Goal: Task Accomplishment & Management: Manage account settings

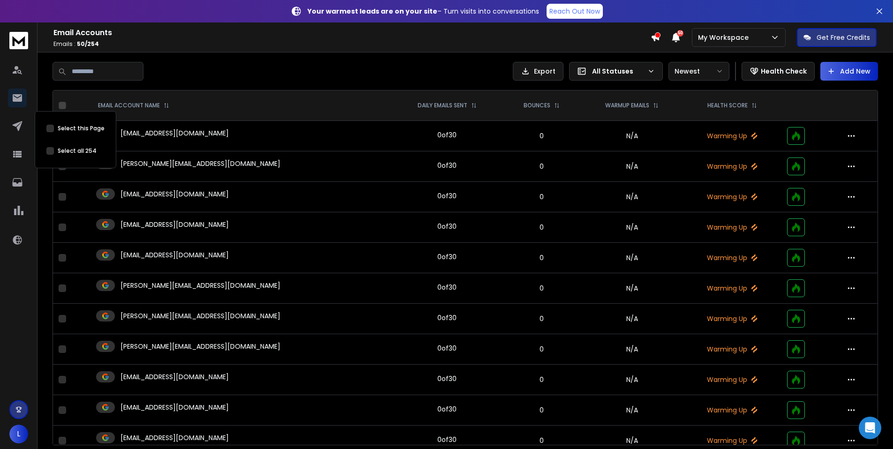
click at [75, 156] on div "Select all 254" at bounding box center [75, 151] width 58 height 19
click at [52, 149] on button "Select this Page" at bounding box center [49, 150] width 7 height 7
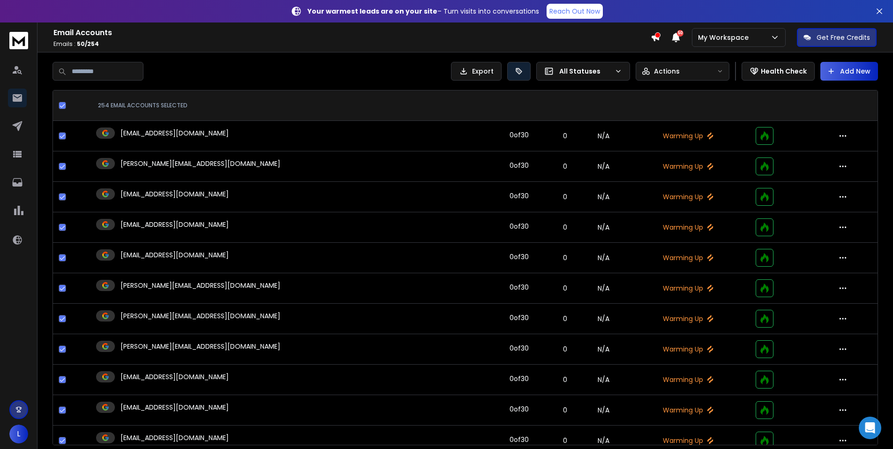
click at [523, 70] on icon at bounding box center [518, 70] width 7 height 7
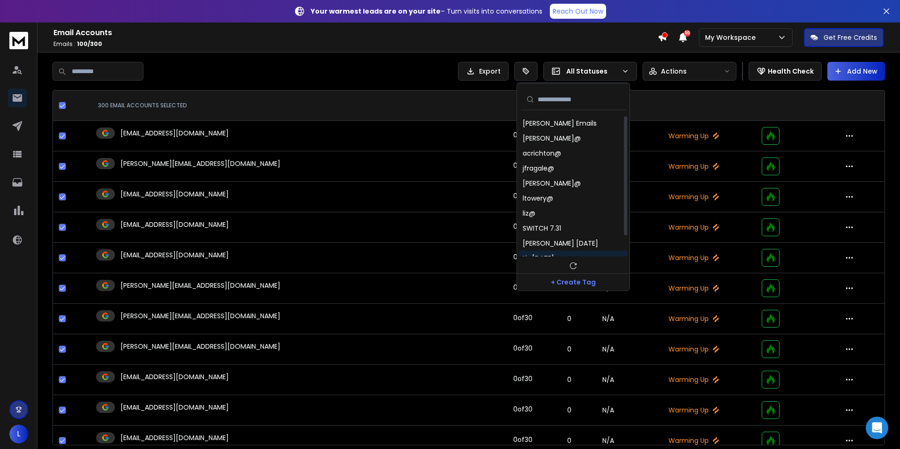
click at [577, 285] on p "+ Create Tag" at bounding box center [573, 281] width 45 height 9
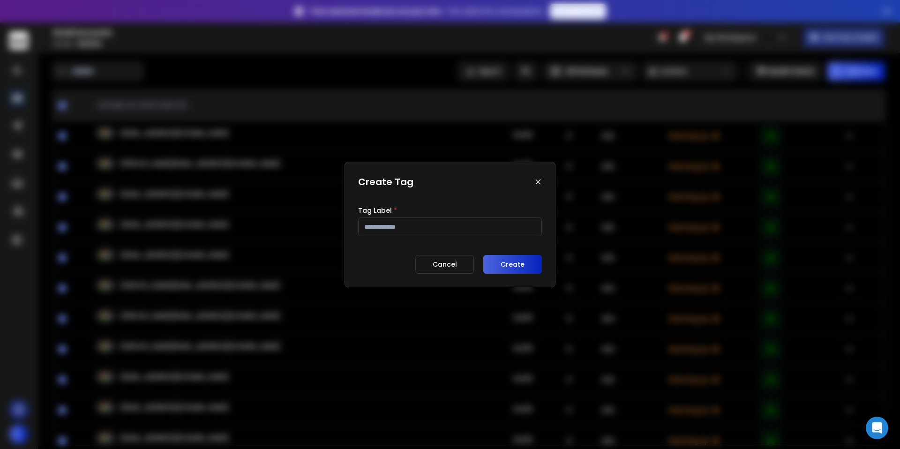
click at [468, 228] on input "text" at bounding box center [450, 226] width 184 height 19
type input "**********"
click at [503, 267] on button "Create" at bounding box center [512, 264] width 59 height 19
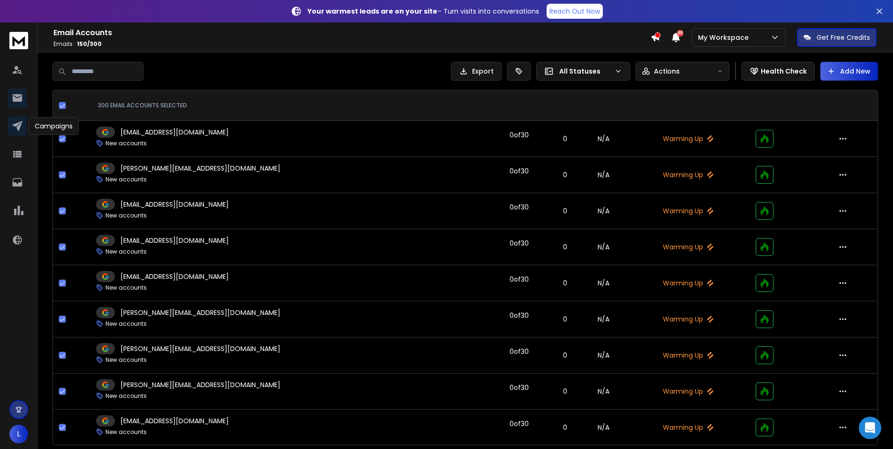
click at [23, 123] on link at bounding box center [17, 126] width 19 height 19
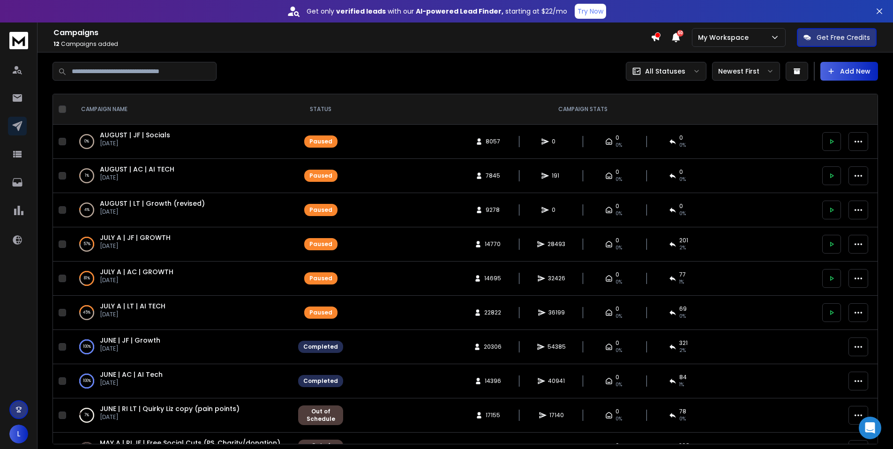
click at [854, 74] on button "Add New" at bounding box center [849, 71] width 58 height 19
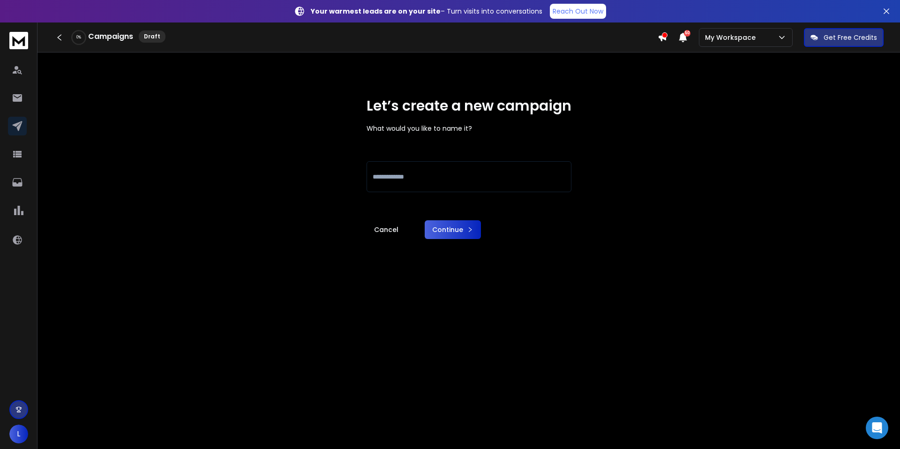
click at [428, 169] on input at bounding box center [469, 176] width 205 height 31
type input "*"
type input "**********"
click at [457, 228] on button "Continue" at bounding box center [452, 229] width 56 height 19
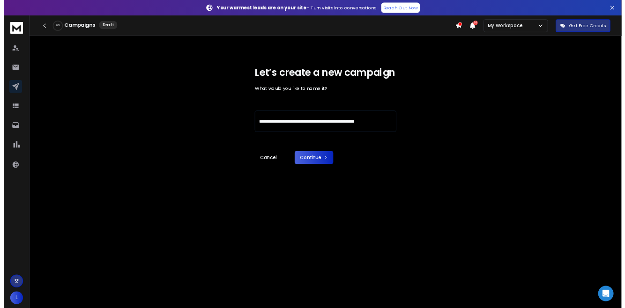
scroll to position [0, 0]
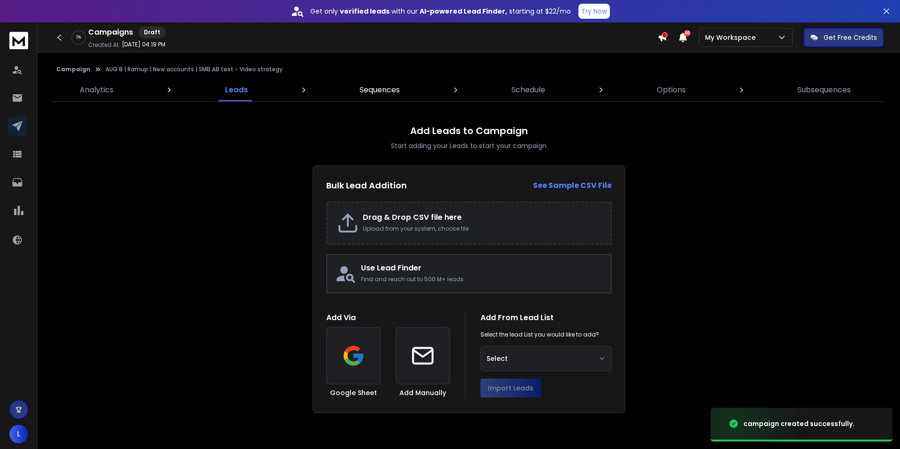
click at [362, 97] on link "Sequences" at bounding box center [380, 90] width 52 height 22
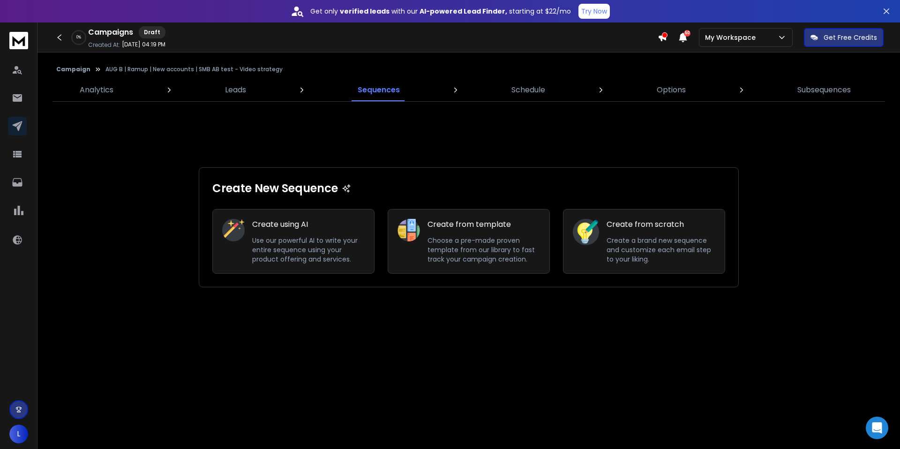
click at [654, 226] on h1 "Create from scratch" at bounding box center [661, 224] width 109 height 11
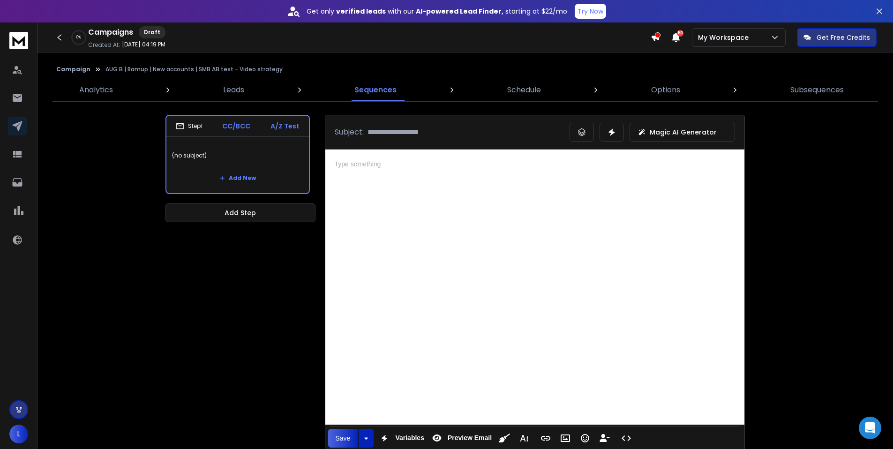
click at [444, 187] on div at bounding box center [534, 285] width 419 height 270
click at [879, 6] on div at bounding box center [879, 11] width 8 height 22
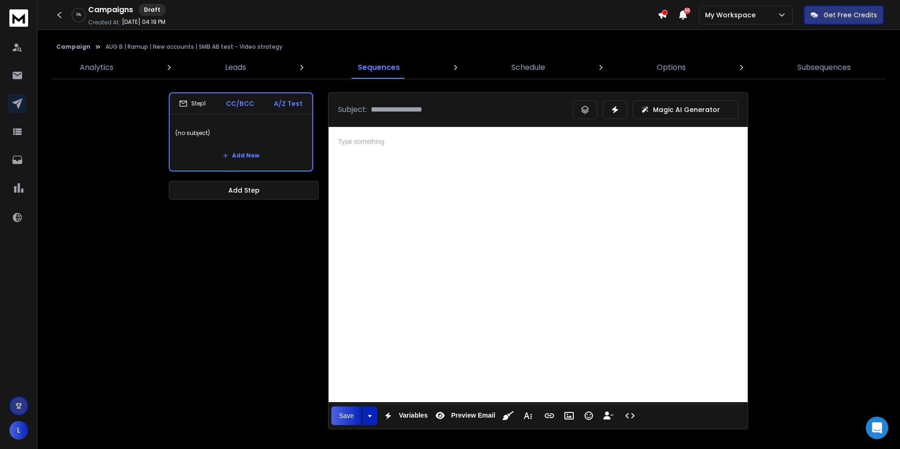
click at [93, 135] on div "Step 1 CC/BCC A/Z Test (no subject) Add New Add Step Subject: Magic AI Generato…" at bounding box center [468, 261] width 832 height 344
click at [62, 18] on icon at bounding box center [59, 15] width 8 height 8
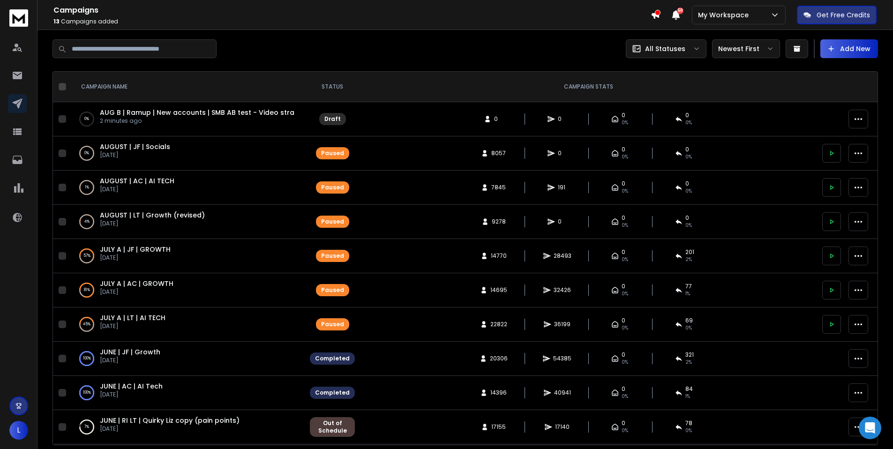
click at [162, 160] on div "AUGUST | JF | Socials [DATE]" at bounding box center [135, 153] width 70 height 22
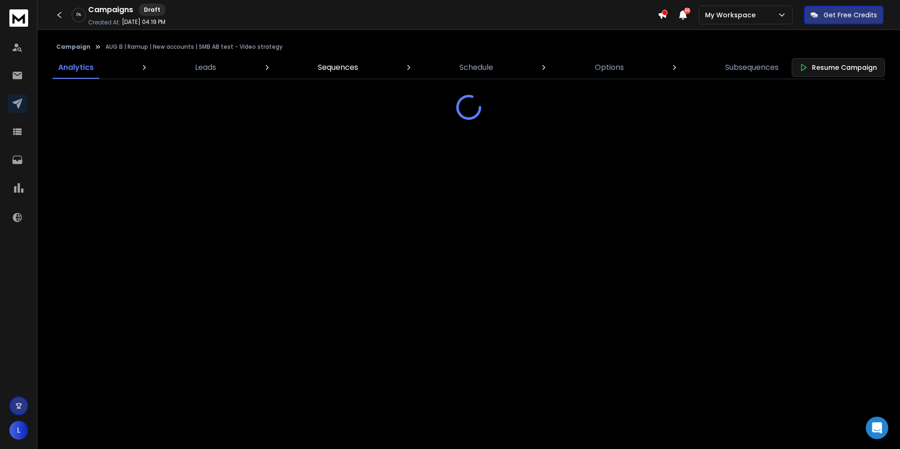
click at [342, 72] on p "Sequences" at bounding box center [338, 67] width 40 height 11
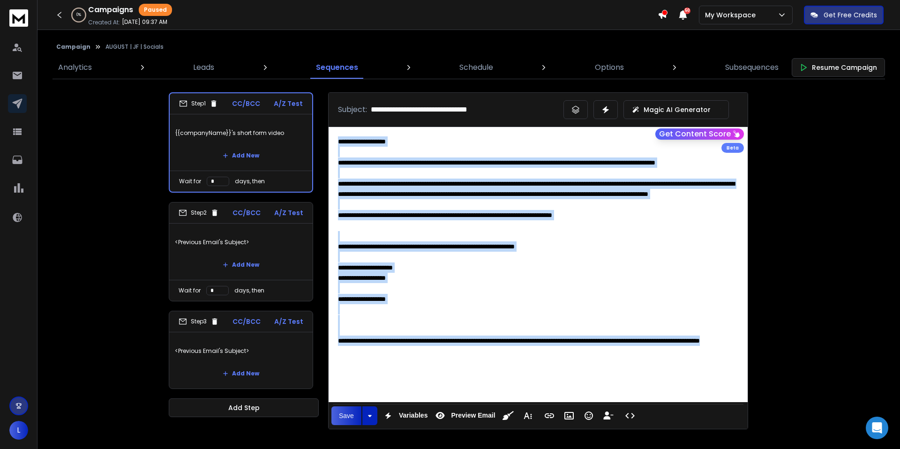
drag, startPoint x: 398, startPoint y: 367, endPoint x: 318, endPoint y: 119, distance: 261.2
click at [318, 119] on div "**********" at bounding box center [469, 260] width 600 height 337
copy div "**********"
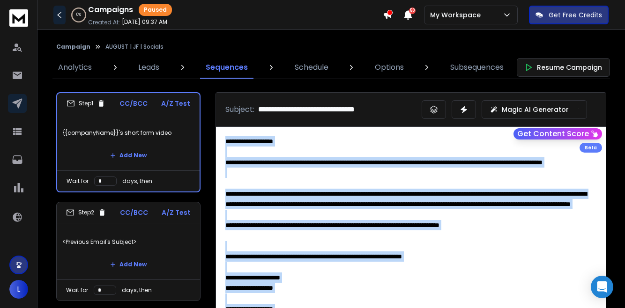
click at [56, 15] on icon at bounding box center [59, 15] width 8 height 8
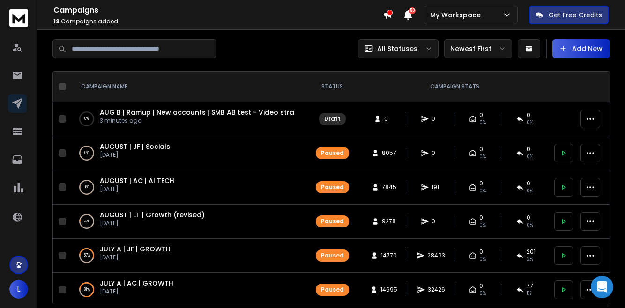
click at [137, 115] on span "AUG B | Ramup | New accounts | SMB AB test - Video strategy" at bounding box center [205, 112] width 210 height 9
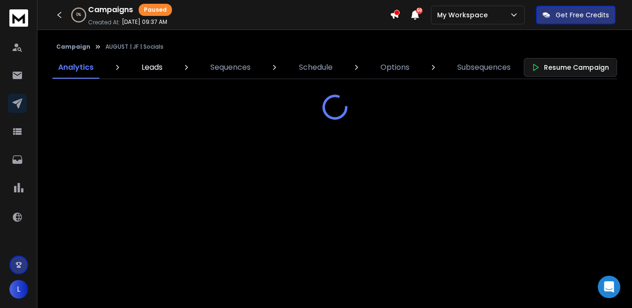
click at [152, 67] on p "Leads" at bounding box center [152, 67] width 21 height 11
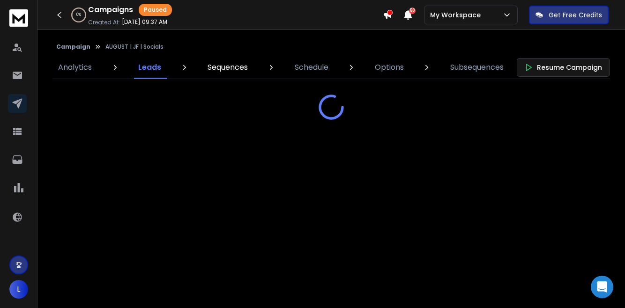
click at [225, 67] on p "Sequences" at bounding box center [228, 67] width 40 height 11
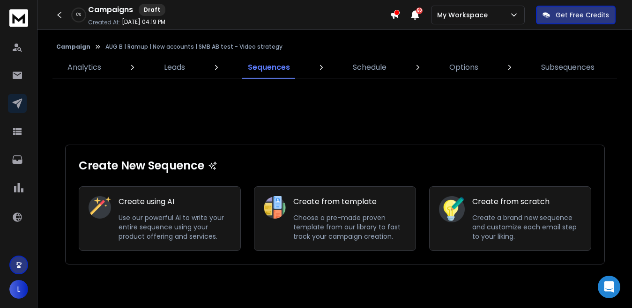
click at [515, 218] on p "Create a brand new sequence and customize each email step to your liking." at bounding box center [526, 227] width 109 height 28
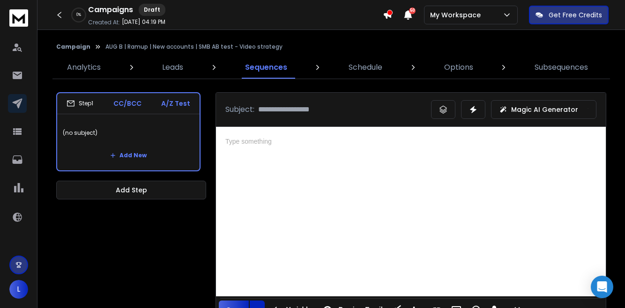
click at [282, 144] on div at bounding box center [410, 141] width 371 height 10
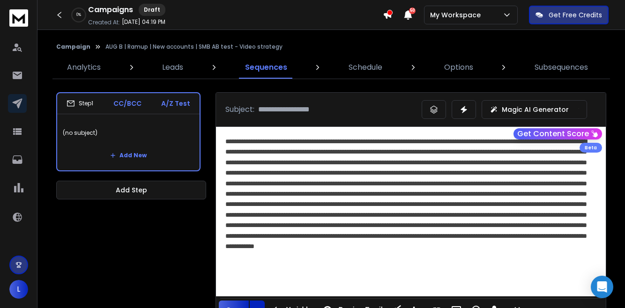
click at [356, 140] on div at bounding box center [410, 204] width 371 height 136
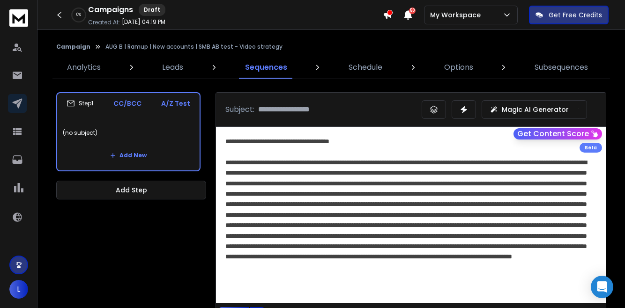
click at [266, 222] on div at bounding box center [410, 220] width 371 height 126
drag, startPoint x: 264, startPoint y: 141, endPoint x: 231, endPoint y: 144, distance: 33.4
click at [231, 144] on div "**********" at bounding box center [410, 141] width 371 height 10
drag, startPoint x: 264, startPoint y: 162, endPoint x: 230, endPoint y: 163, distance: 33.7
click at [230, 163] on div at bounding box center [410, 220] width 371 height 126
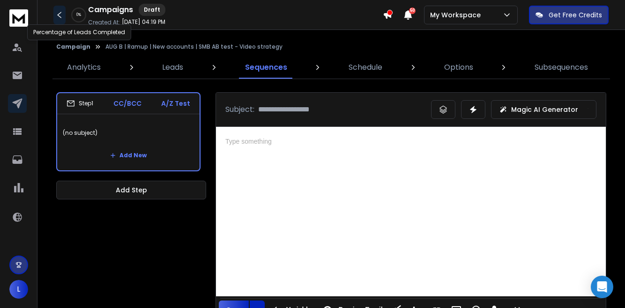
click at [63, 14] on icon at bounding box center [59, 15] width 8 height 8
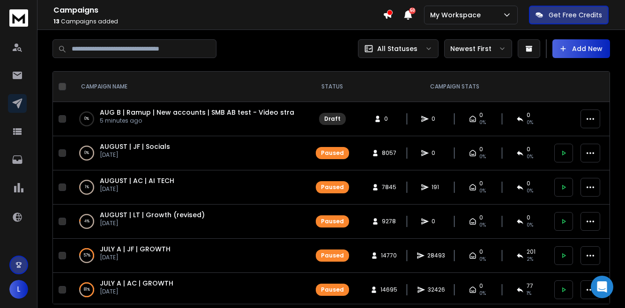
click at [586, 119] on icon "button" at bounding box center [590, 118] width 9 height 9
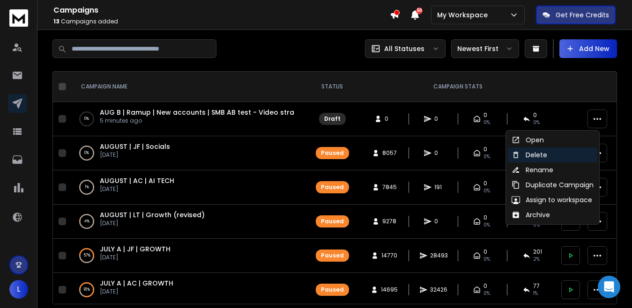
click at [553, 157] on div "Delete" at bounding box center [553, 155] width 90 height 15
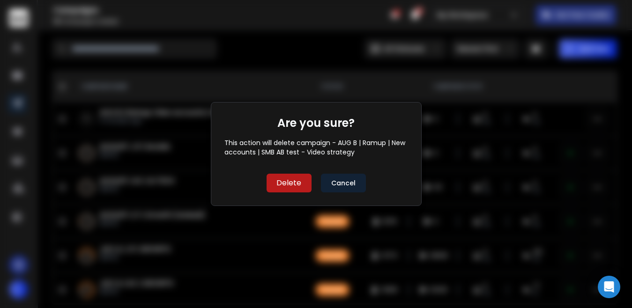
click at [294, 186] on button "Delete" at bounding box center [289, 183] width 45 height 19
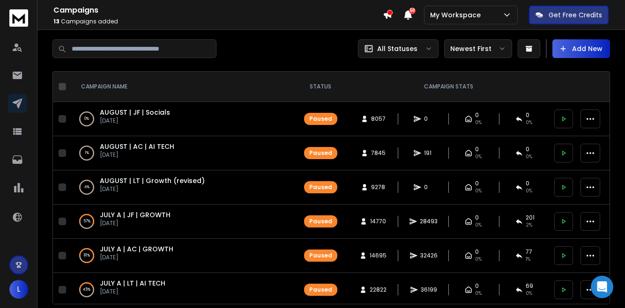
click at [589, 120] on button "button" at bounding box center [591, 119] width 20 height 19
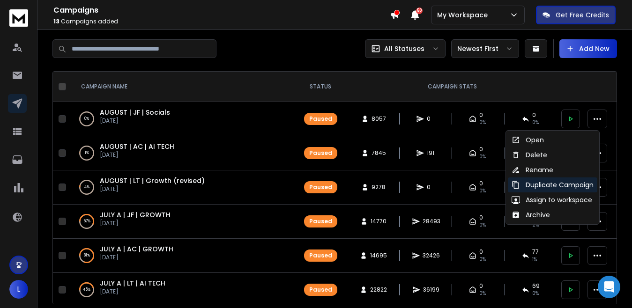
click at [562, 185] on div "Duplicate Campaign" at bounding box center [553, 184] width 82 height 9
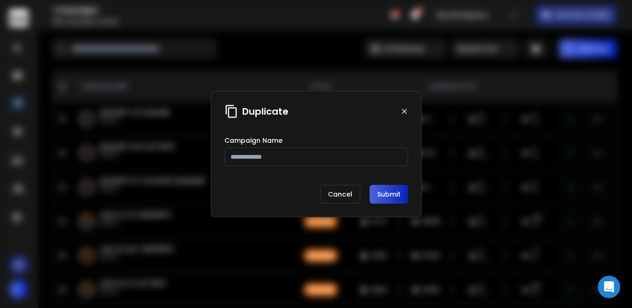
click at [320, 156] on input "text" at bounding box center [317, 157] width 184 height 19
type input "**********"
click at [379, 200] on button "Submit" at bounding box center [389, 194] width 38 height 19
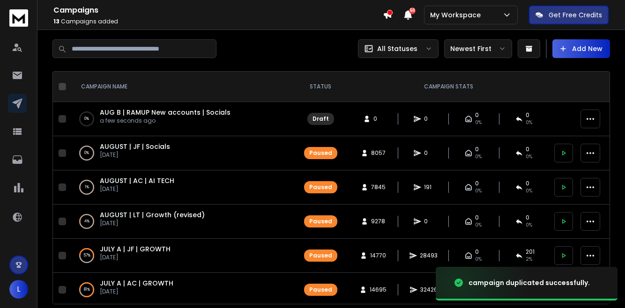
click at [183, 111] on span "AUG B | RAMUP New accounts | Socials" at bounding box center [165, 112] width 131 height 9
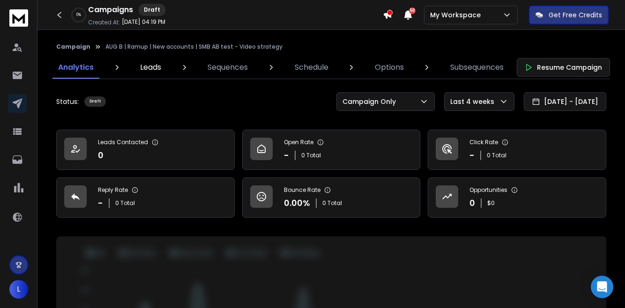
click at [163, 75] on link "Leads" at bounding box center [151, 67] width 32 height 22
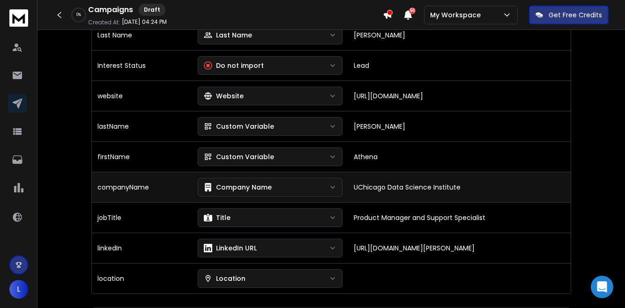
scroll to position [465, 0]
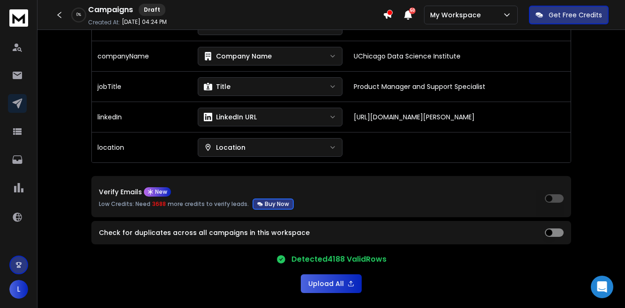
click at [328, 288] on button "Upload All" at bounding box center [331, 284] width 61 height 19
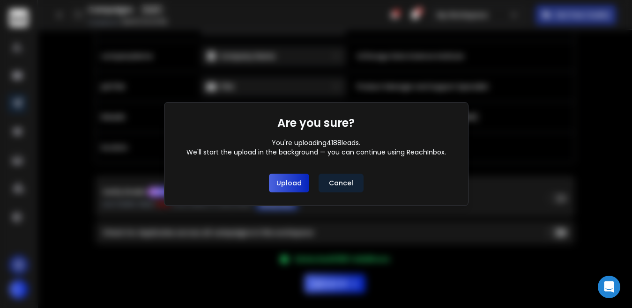
click at [299, 188] on button "Upload" at bounding box center [289, 183] width 40 height 19
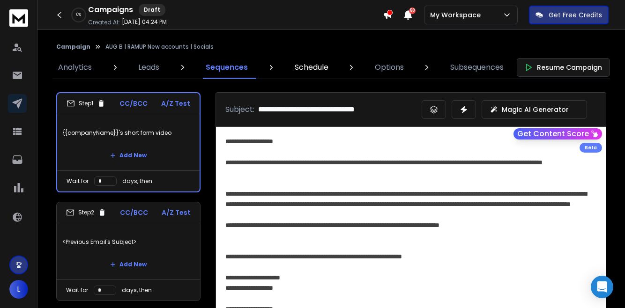
click at [327, 67] on p "Schedule" at bounding box center [312, 67] width 34 height 11
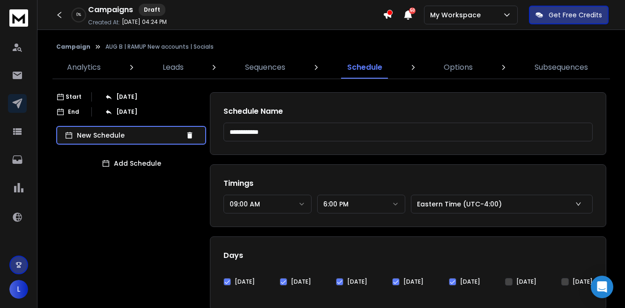
click at [137, 94] on p "[DATE]" at bounding box center [126, 96] width 21 height 7
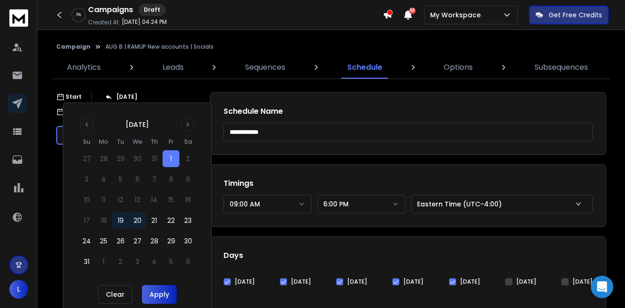
click at [138, 222] on button "20" at bounding box center [137, 220] width 17 height 17
click at [152, 299] on button "Apply" at bounding box center [159, 294] width 35 height 19
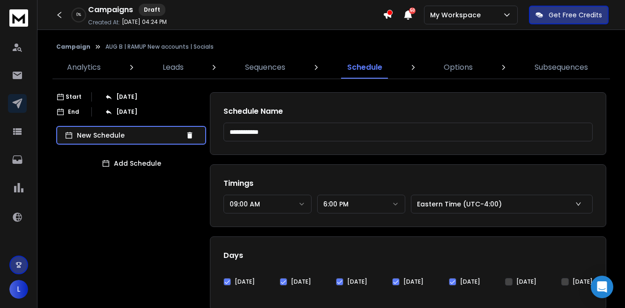
click at [137, 112] on p "[DATE]" at bounding box center [126, 111] width 21 height 7
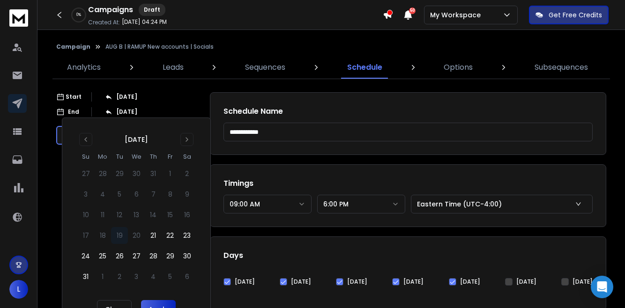
click at [159, 305] on button "Apply" at bounding box center [158, 309] width 35 height 19
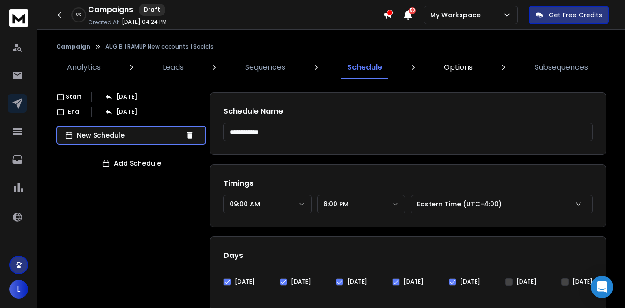
click at [463, 72] on p "Options" at bounding box center [458, 67] width 29 height 11
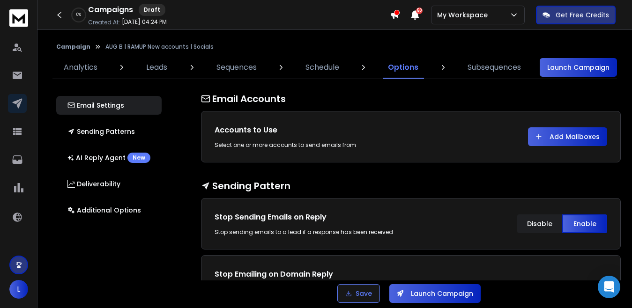
click at [567, 141] on button "Add Mailboxes" at bounding box center [567, 136] width 79 height 19
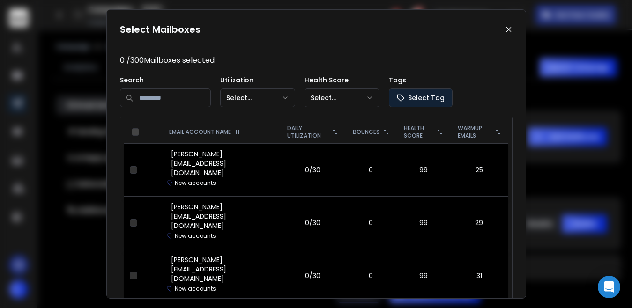
click at [437, 101] on button "Select Tag" at bounding box center [421, 98] width 64 height 19
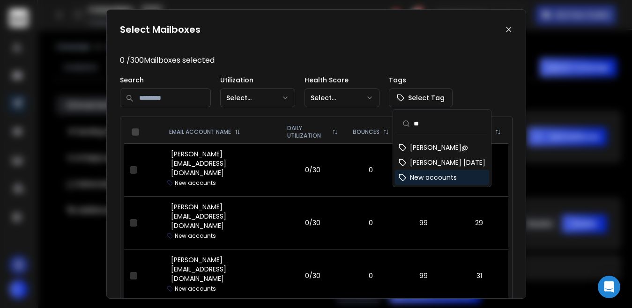
type input "**"
click at [448, 180] on span "New accounts" at bounding box center [433, 177] width 47 height 9
click at [497, 90] on div "Search Utilization Select... Health Score Select... Tags Select Tag" at bounding box center [316, 91] width 393 height 32
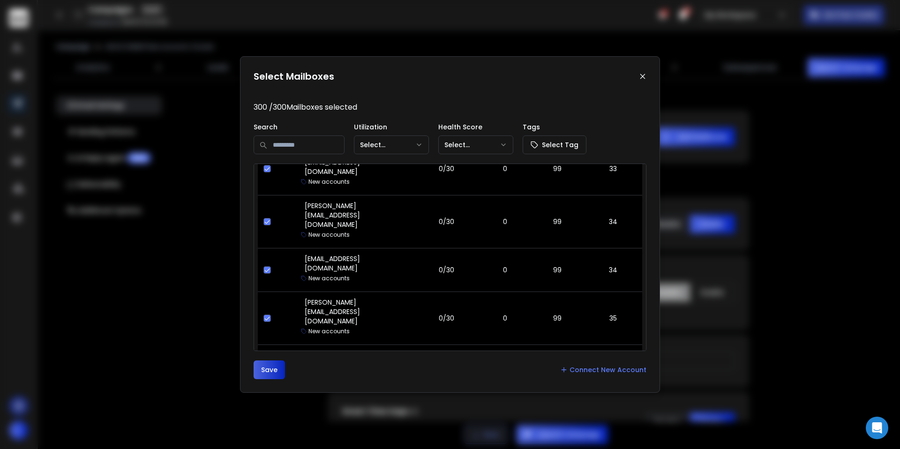
scroll to position [313, 0]
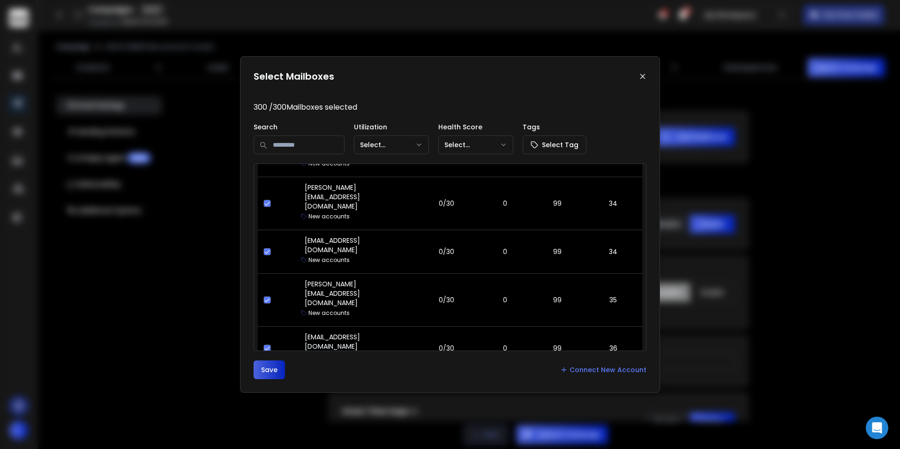
click at [273, 371] on button "Save" at bounding box center [269, 369] width 31 height 19
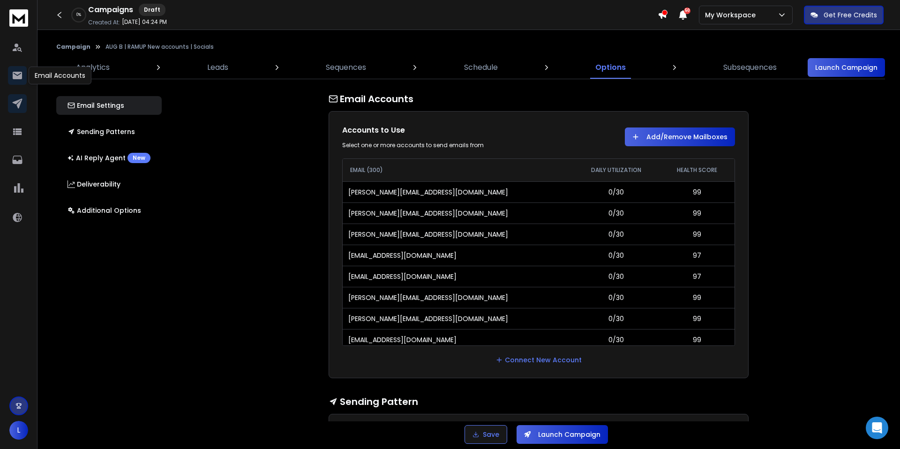
click at [11, 67] on link at bounding box center [17, 75] width 19 height 19
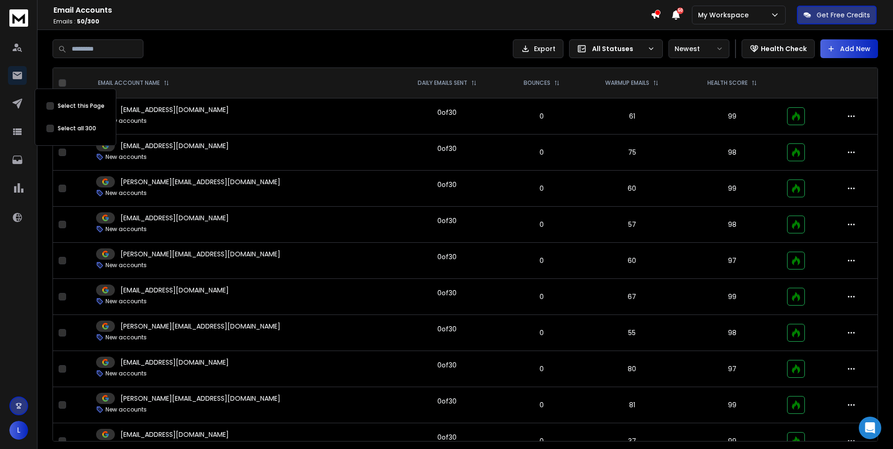
click at [65, 130] on label "Select all 300" at bounding box center [77, 128] width 38 height 7
click at [50, 127] on button "Select this Page" at bounding box center [49, 128] width 7 height 7
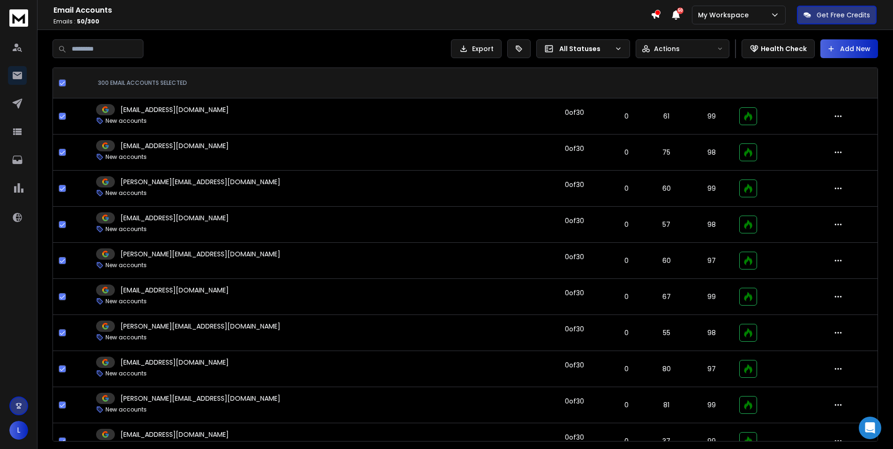
click at [594, 46] on p "All Statuses" at bounding box center [585, 48] width 52 height 9
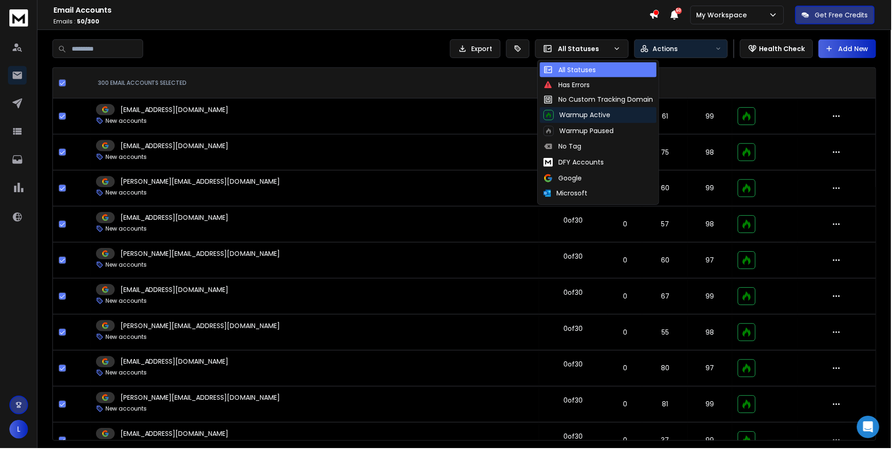
click at [704, 47] on div "Actions" at bounding box center [677, 48] width 71 height 9
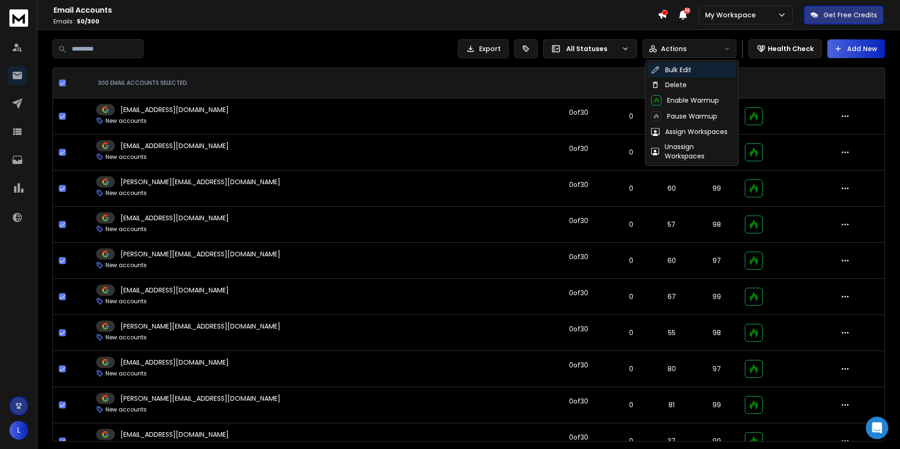
click at [706, 68] on div "Bulk Edit" at bounding box center [691, 69] width 89 height 15
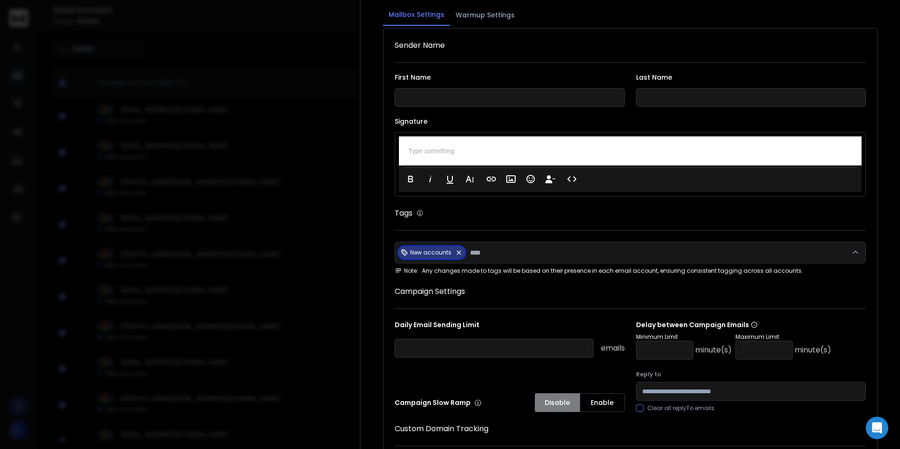
scroll to position [116, 0]
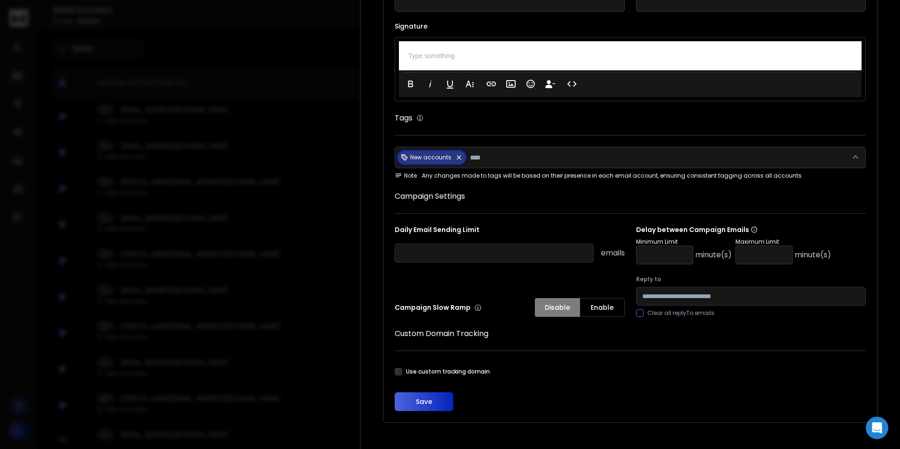
click at [478, 257] on input "number" at bounding box center [494, 253] width 199 height 19
type input "*"
click at [427, 408] on button "Save" at bounding box center [424, 401] width 59 height 19
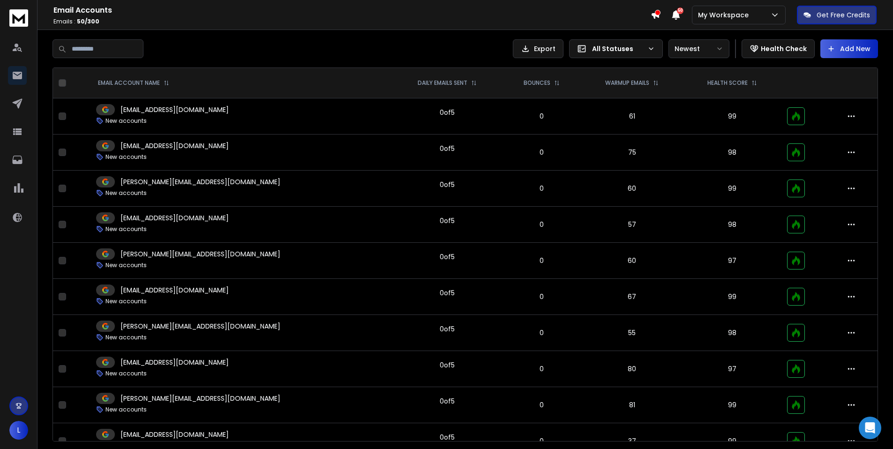
click at [95, 51] on input at bounding box center [97, 48] width 91 height 19
type input "*******"
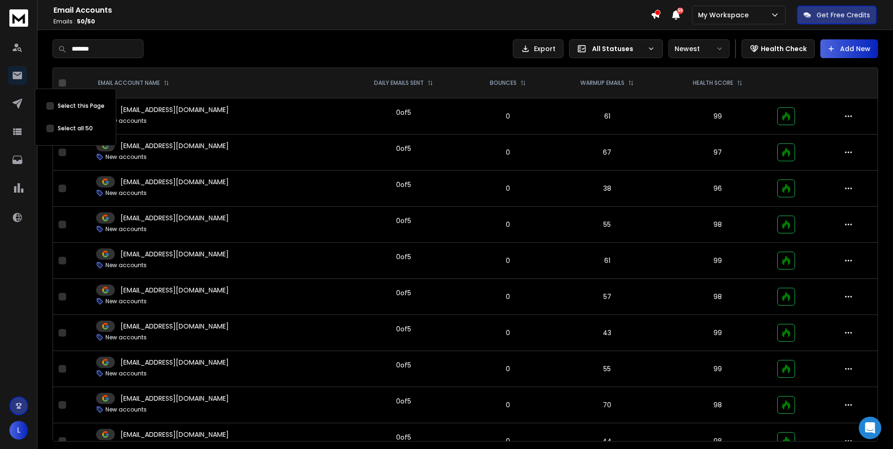
click at [67, 129] on label "Select all 50" at bounding box center [75, 128] width 35 height 7
click at [50, 127] on button "Select this Page" at bounding box center [49, 128] width 7 height 7
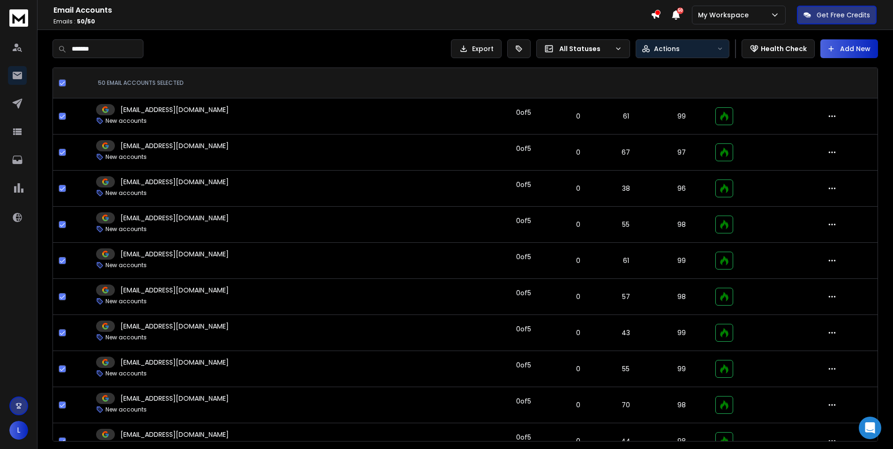
click at [667, 46] on p "Actions" at bounding box center [667, 48] width 26 height 9
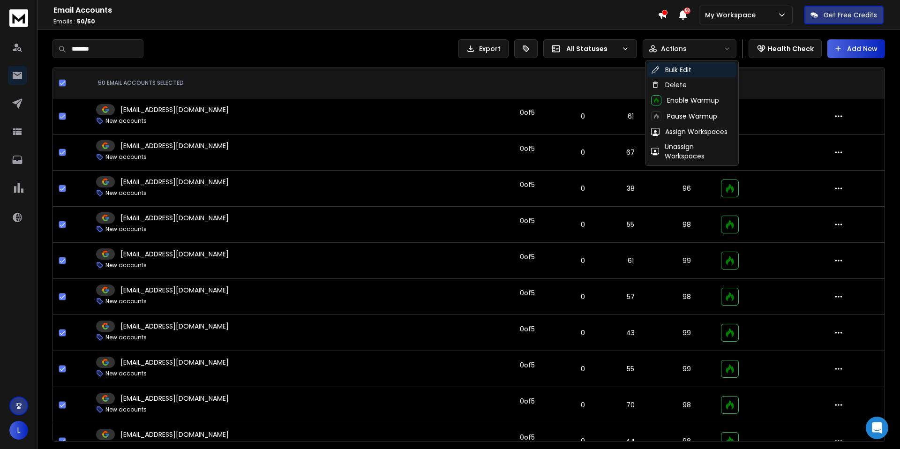
click at [683, 73] on div "Bulk Edit" at bounding box center [671, 69] width 40 height 9
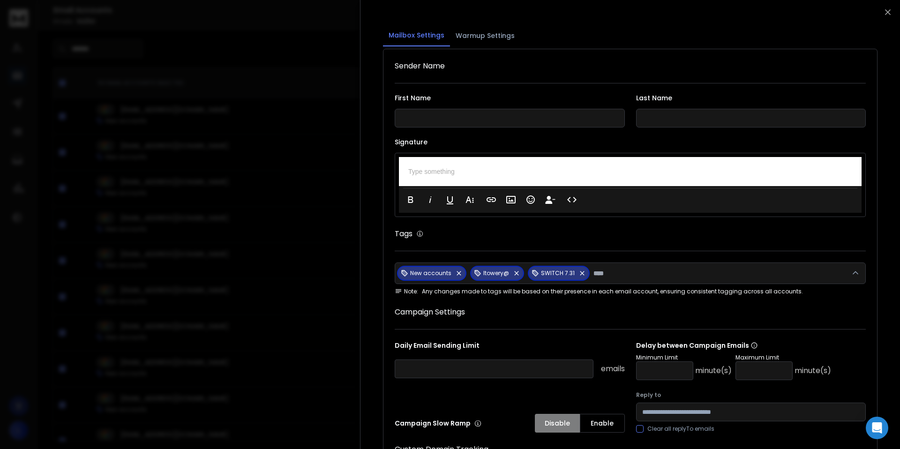
click at [437, 116] on input "text" at bounding box center [510, 118] width 230 height 19
type input "***"
click at [713, 116] on input "text" at bounding box center [751, 118] width 230 height 19
type input "******"
click at [482, 169] on div at bounding box center [630, 171] width 444 height 10
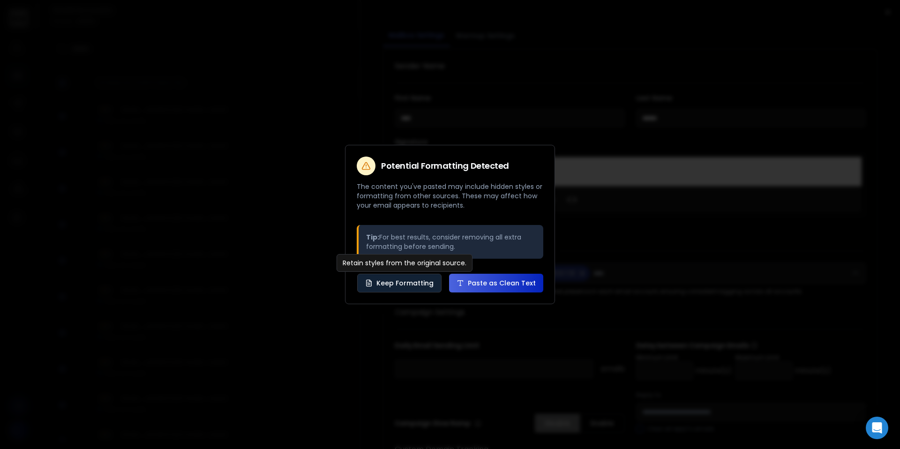
click at [425, 283] on button "Keep Formatting" at bounding box center [399, 283] width 84 height 19
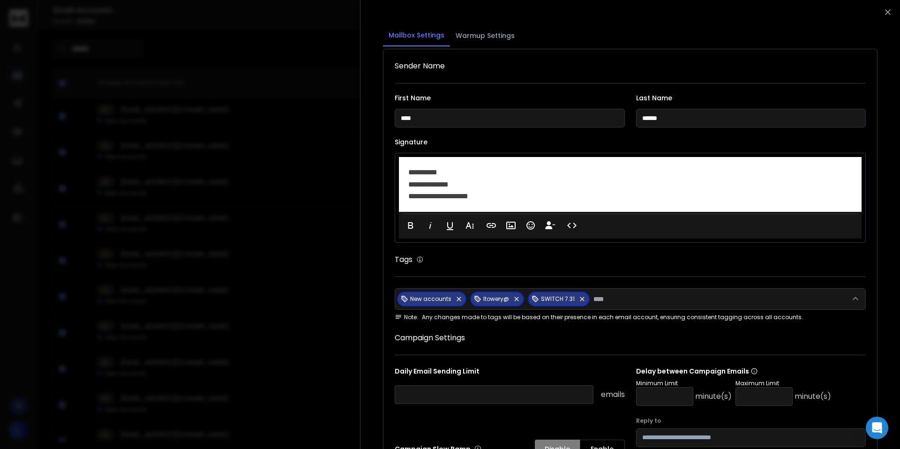
click at [472, 180] on div "**********" at bounding box center [628, 185] width 441 height 12
click at [408, 169] on div "**********" at bounding box center [628, 172] width 441 height 12
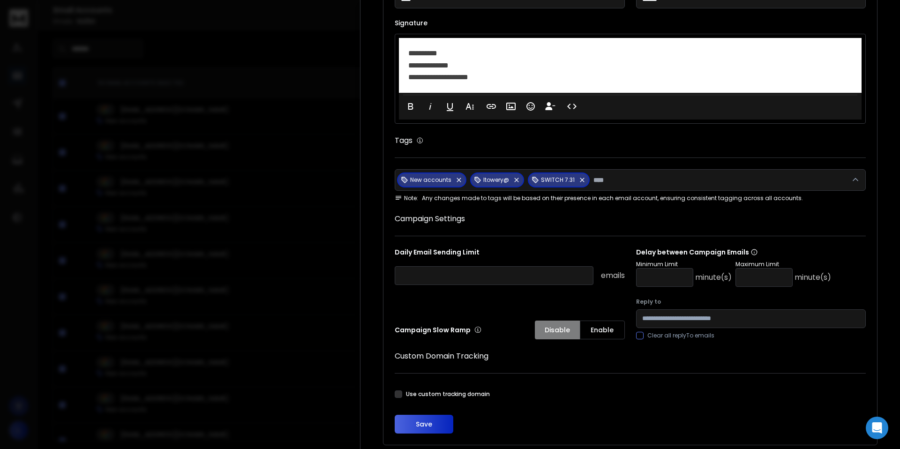
scroll to position [142, 0]
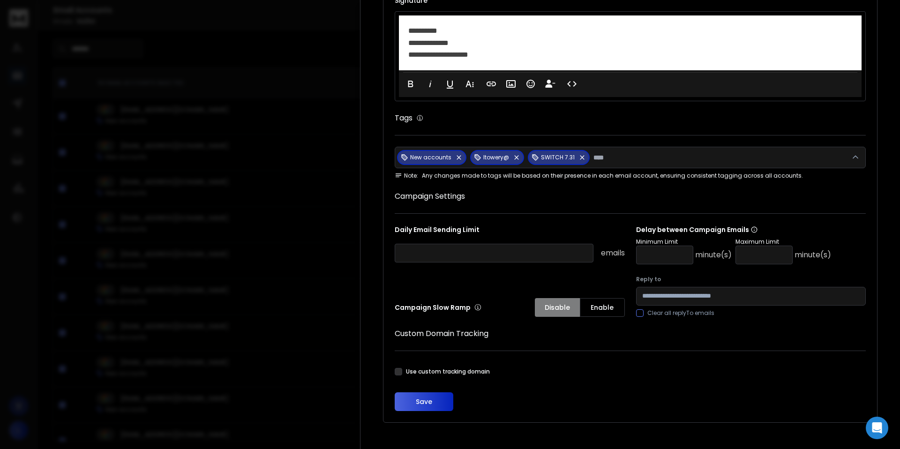
click at [418, 404] on button "Save" at bounding box center [424, 401] width 59 height 19
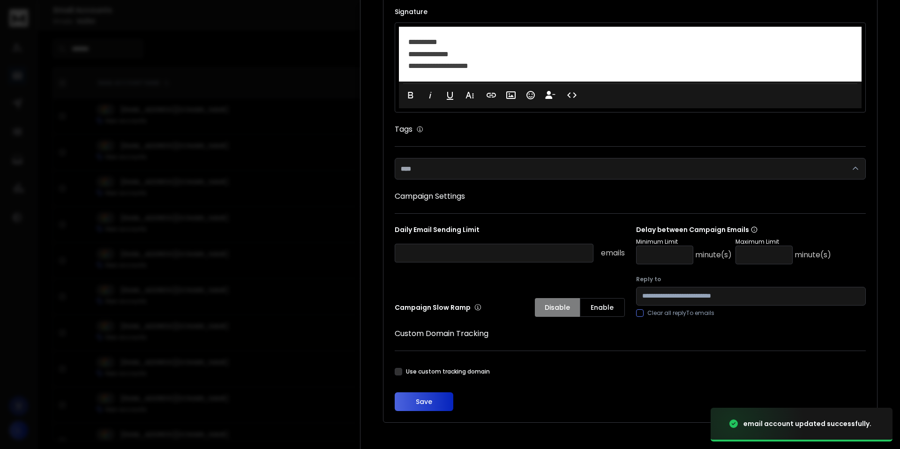
scroll to position [130, 0]
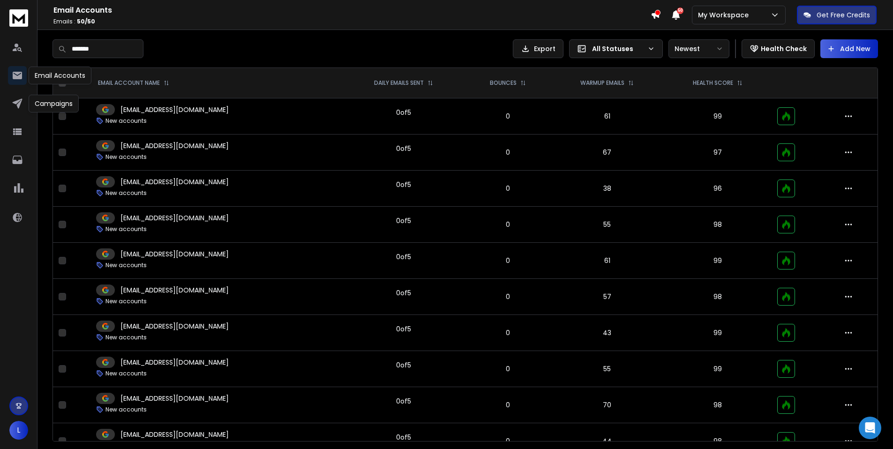
click at [13, 77] on icon at bounding box center [17, 75] width 9 height 7
click at [12, 104] on icon at bounding box center [17, 103] width 11 height 11
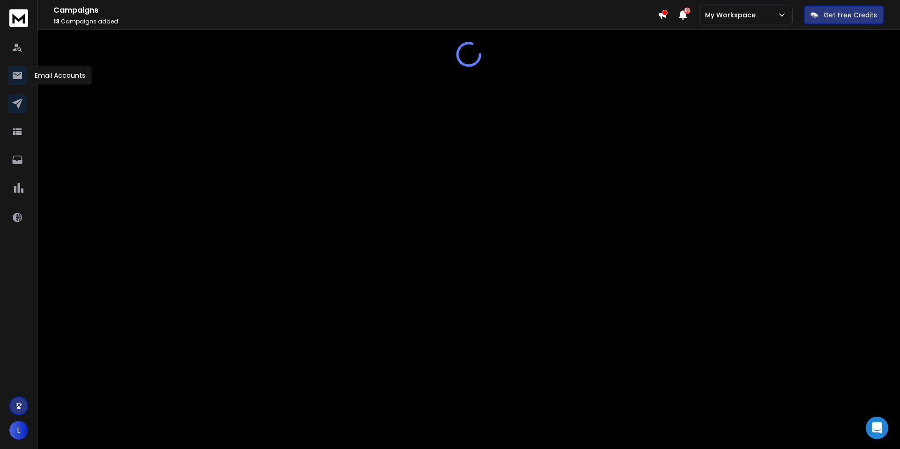
click at [15, 75] on icon at bounding box center [17, 75] width 9 height 7
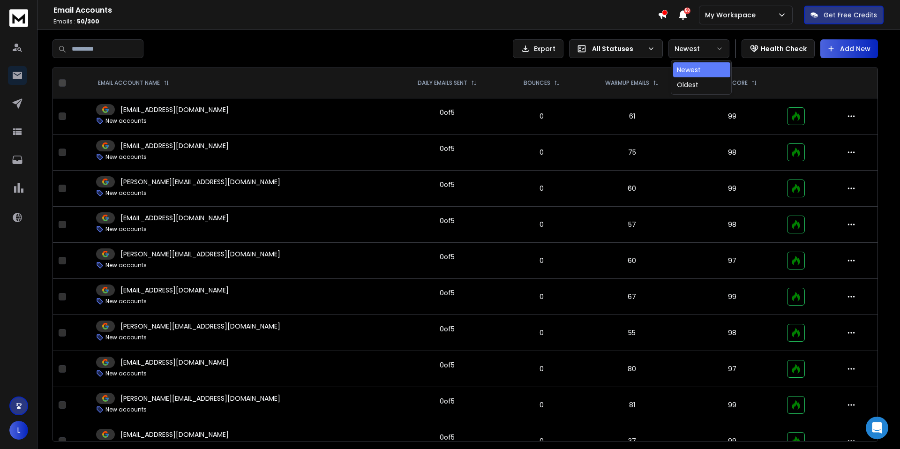
click at [715, 48] on button "Newest" at bounding box center [698, 48] width 61 height 19
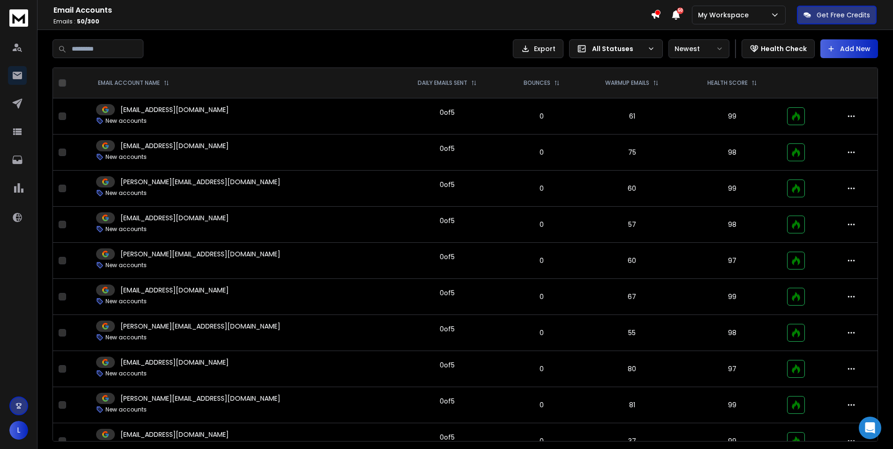
click at [639, 52] on p "All Statuses" at bounding box center [618, 48] width 52 height 9
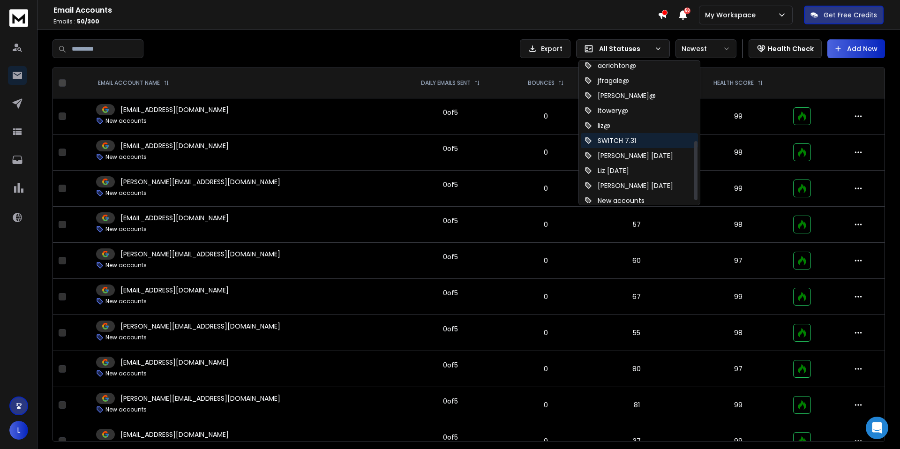
scroll to position [186, 0]
click at [619, 115] on div "ltowery@" at bounding box center [606, 112] width 44 height 9
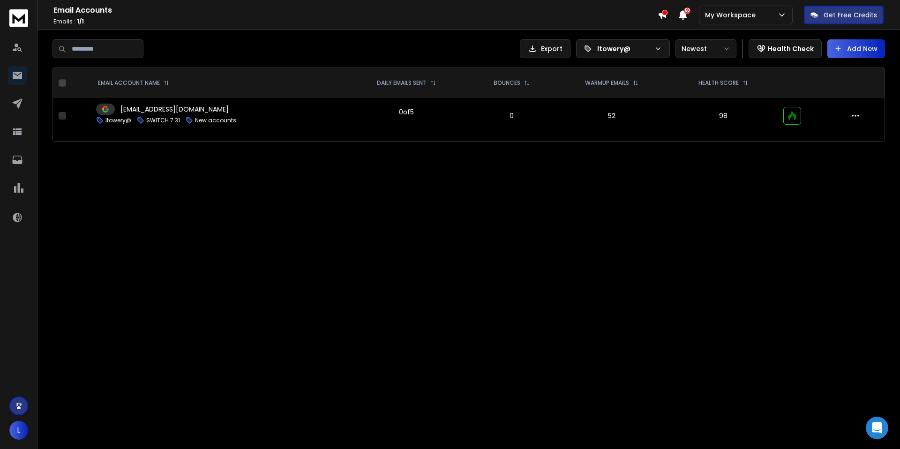
click at [641, 51] on p "ltowery@" at bounding box center [623, 48] width 53 height 9
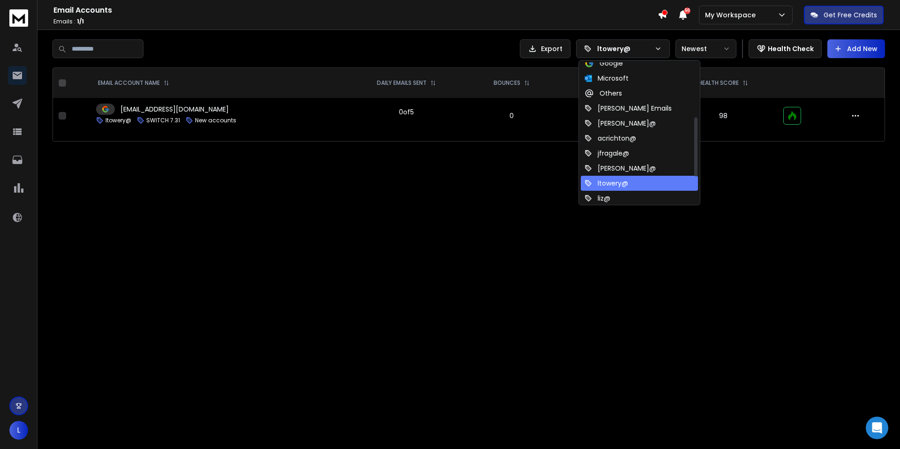
scroll to position [113, 0]
click at [623, 111] on div "[PERSON_NAME] Emails" at bounding box center [627, 109] width 87 height 9
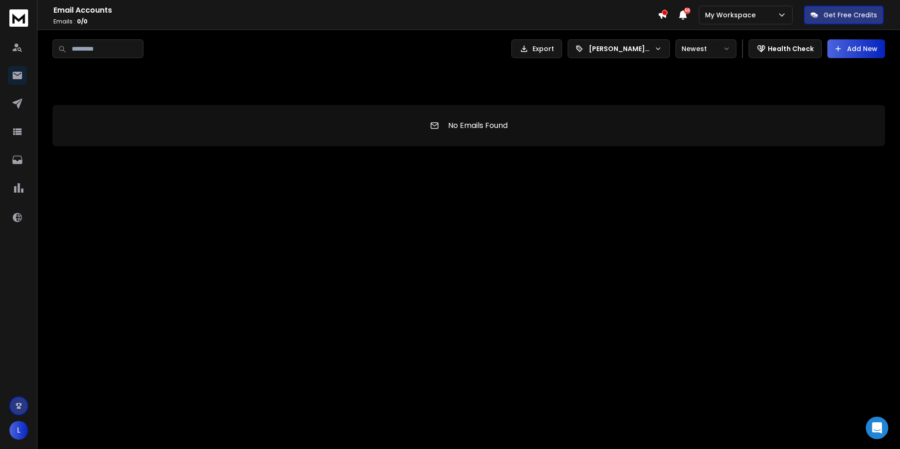
click at [636, 52] on p "[PERSON_NAME] Emails" at bounding box center [620, 48] width 62 height 9
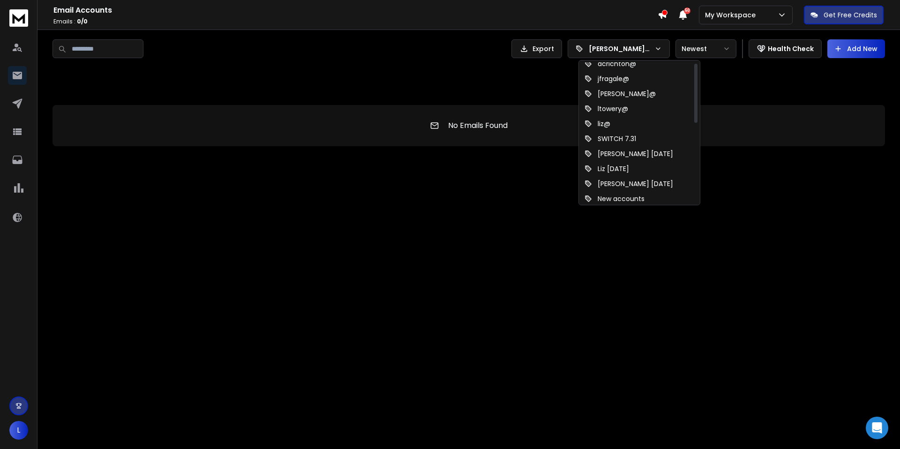
scroll to position [193, 0]
click at [639, 162] on div "Liz [DATE]" at bounding box center [639, 165] width 117 height 15
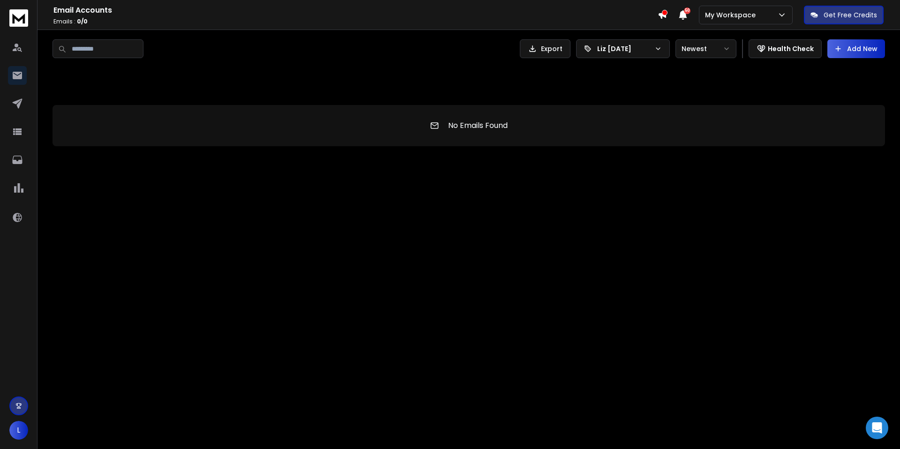
click at [659, 48] on icon at bounding box center [658, 49] width 4 height 2
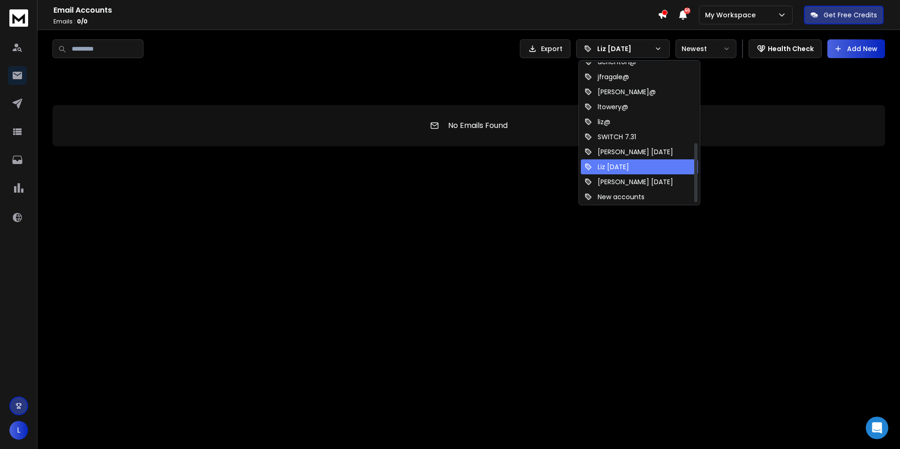
scroll to position [192, 0]
click at [137, 53] on input at bounding box center [97, 48] width 91 height 19
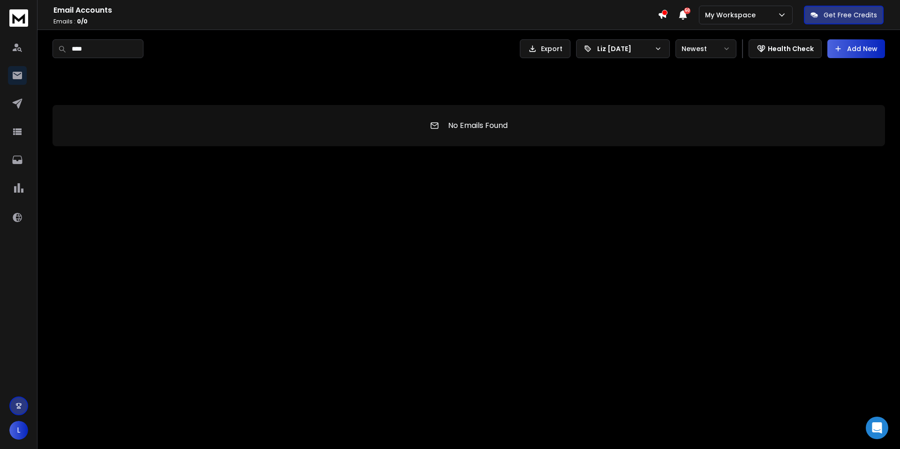
type input "*****"
click at [25, 99] on link at bounding box center [17, 103] width 19 height 19
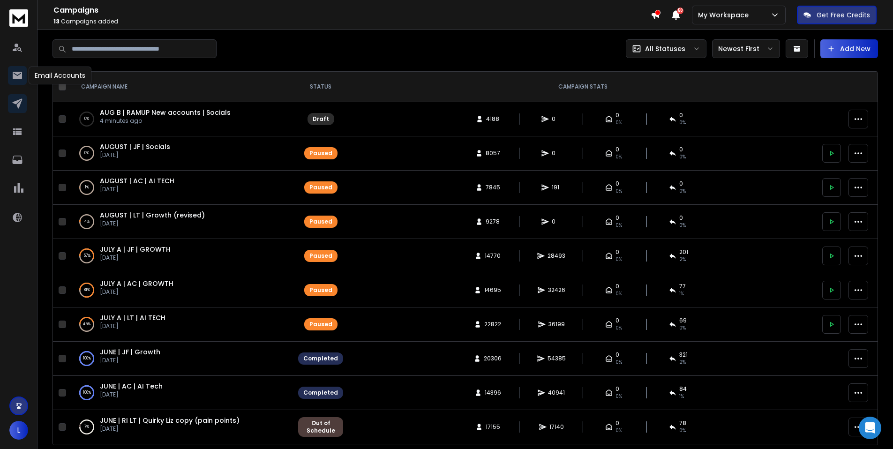
click at [18, 77] on icon at bounding box center [17, 75] width 9 height 7
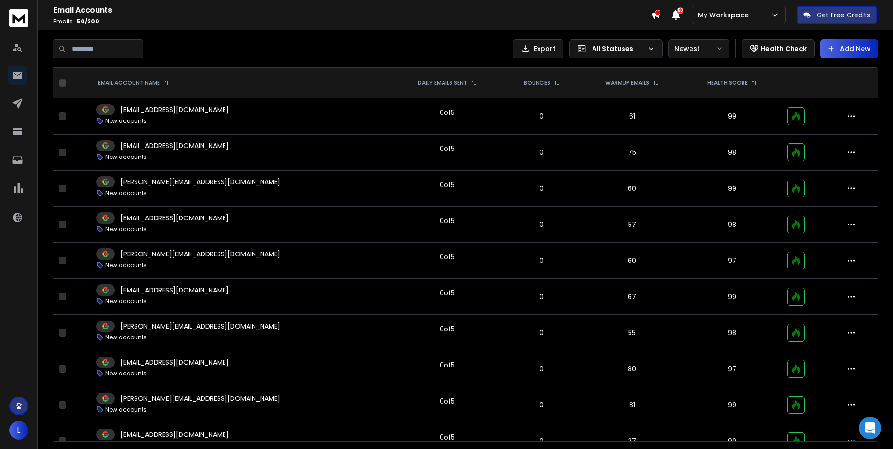
click at [97, 49] on input at bounding box center [97, 48] width 91 height 19
type input "****"
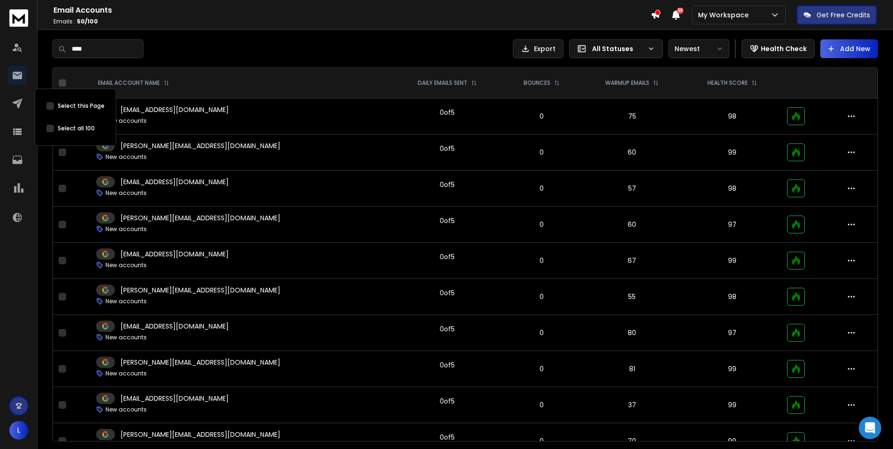
click at [62, 130] on label "Select all 100" at bounding box center [76, 128] width 37 height 7
click at [74, 128] on label "Select all 100" at bounding box center [76, 128] width 37 height 7
click at [52, 129] on button "Select this Page" at bounding box center [49, 128] width 7 height 7
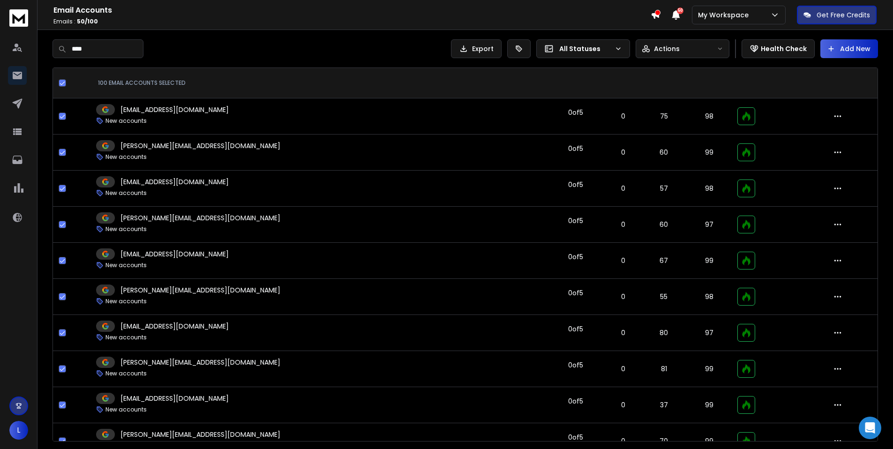
click at [600, 51] on p "All Statuses" at bounding box center [585, 48] width 52 height 9
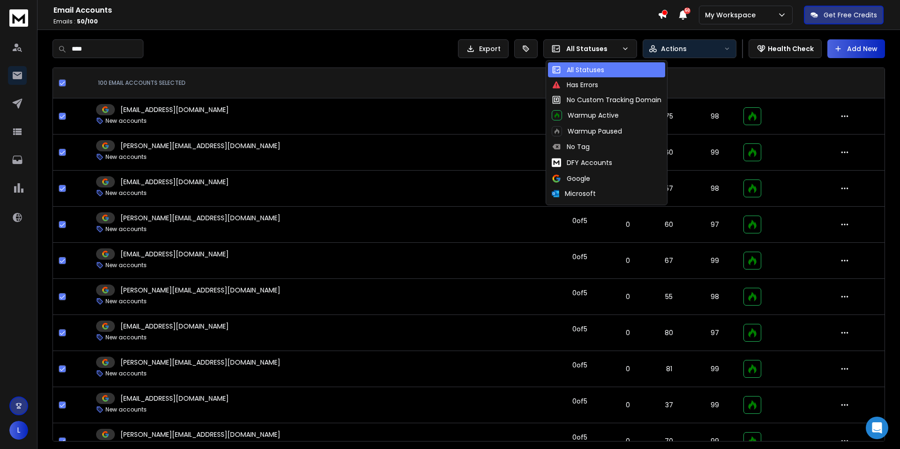
click at [700, 48] on div "Actions" at bounding box center [684, 48] width 71 height 9
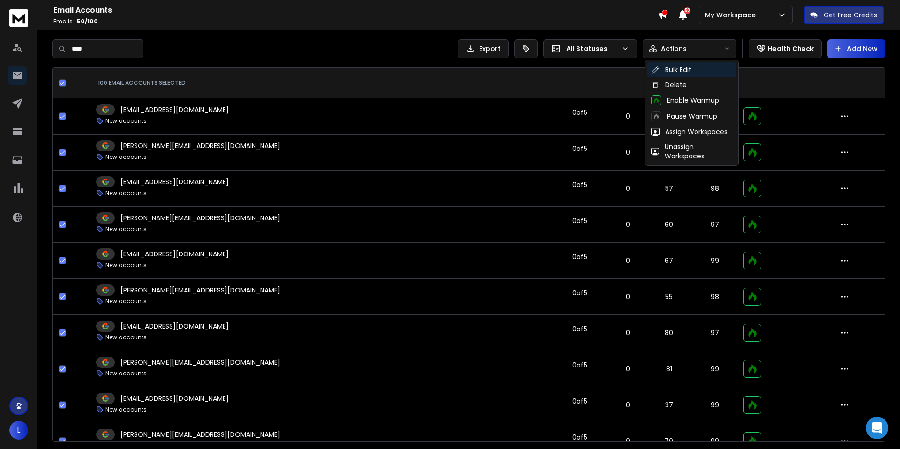
click at [700, 73] on div "Bulk Edit" at bounding box center [691, 69] width 89 height 15
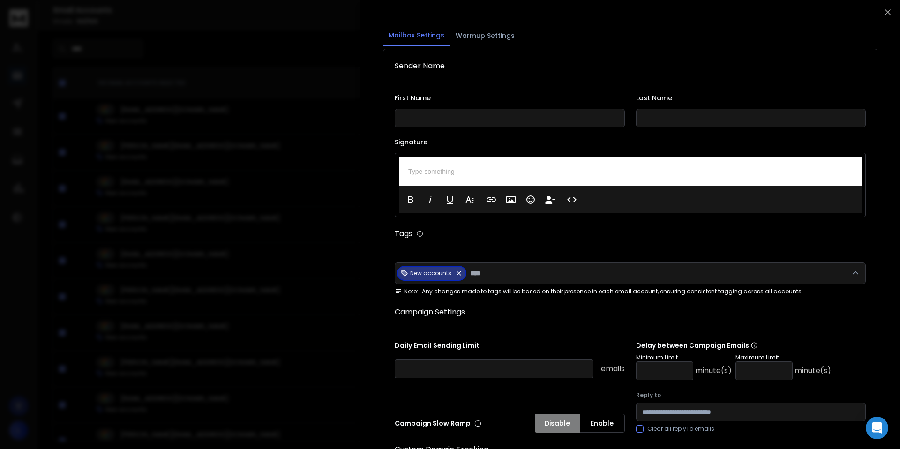
click at [486, 114] on input "text" at bounding box center [510, 118] width 230 height 19
type input "****"
click at [689, 122] on input "text" at bounding box center [751, 118] width 230 height 19
type input "*"
type input "*******"
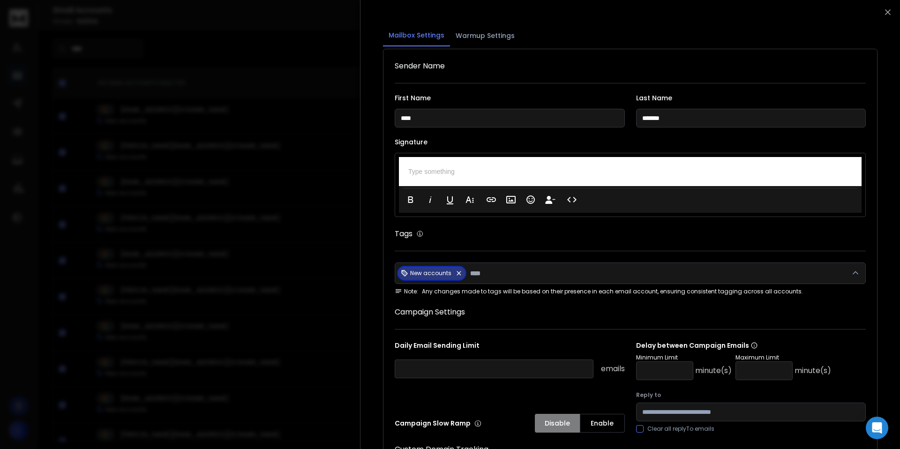
click at [412, 163] on div at bounding box center [630, 171] width 463 height 29
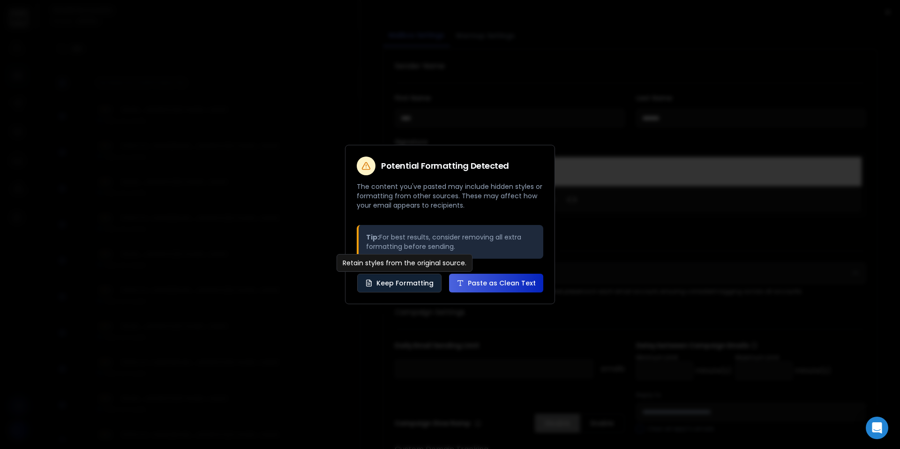
click at [405, 284] on button "Keep Formatting" at bounding box center [399, 283] width 84 height 19
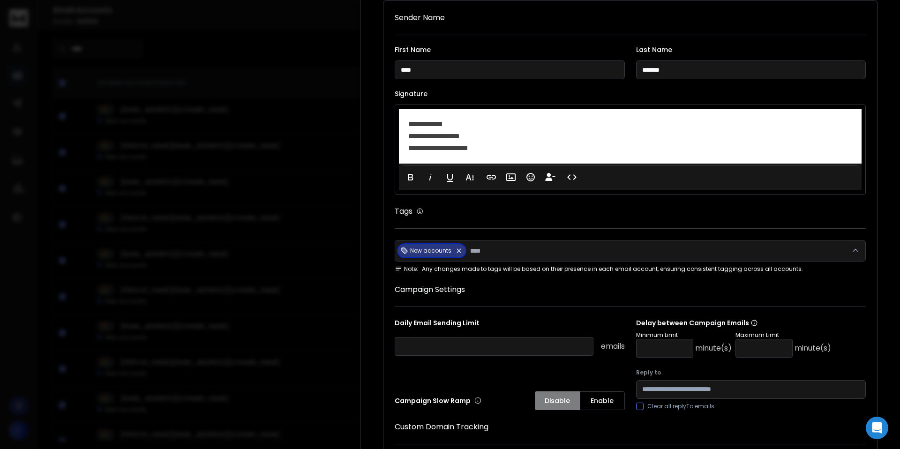
scroll to position [142, 0]
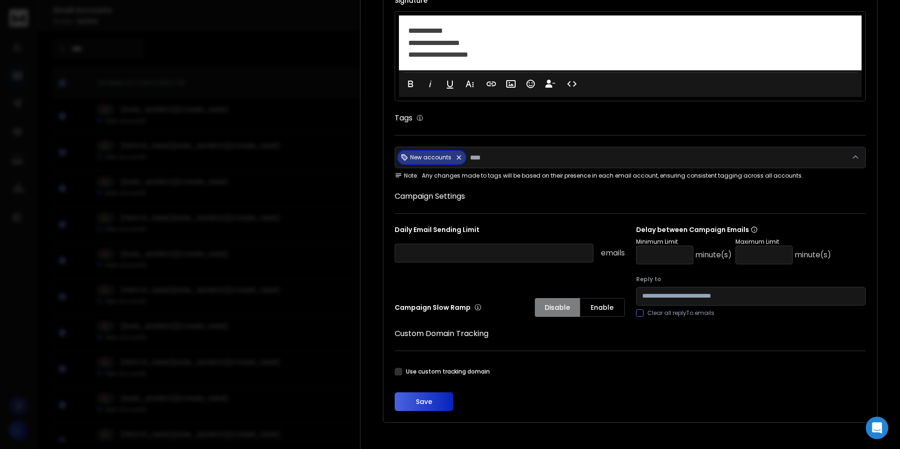
click at [421, 404] on button "Save" at bounding box center [424, 401] width 59 height 19
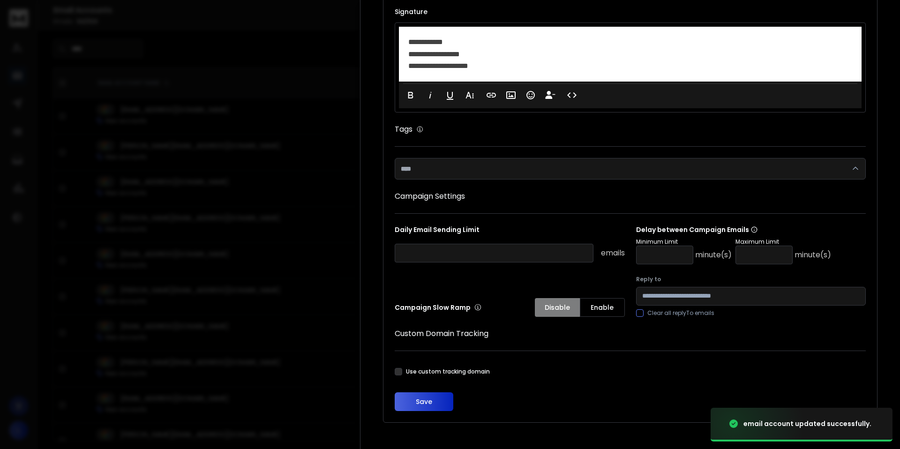
scroll to position [130, 0]
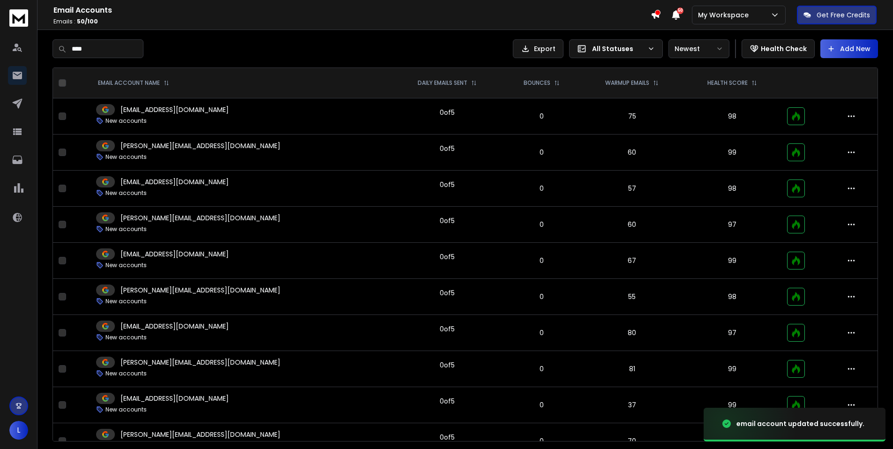
drag, startPoint x: 120, startPoint y: 52, endPoint x: 53, endPoint y: 46, distance: 66.8
click at [53, 46] on input "****" at bounding box center [97, 48] width 91 height 19
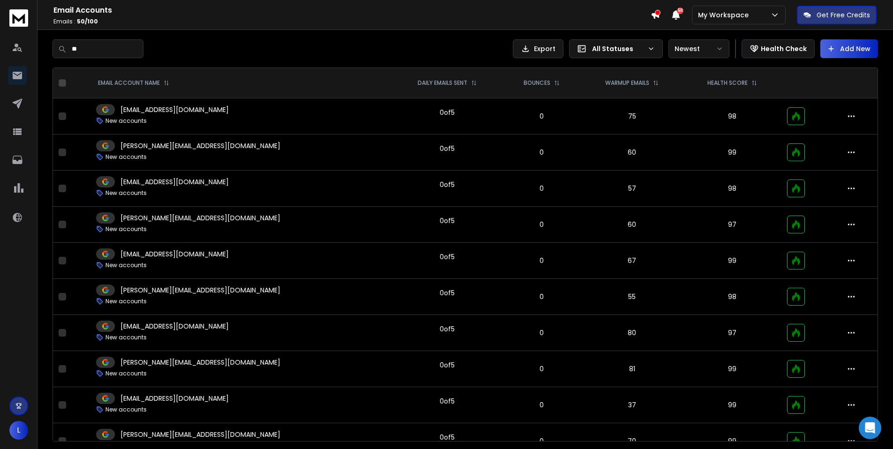
type input "***"
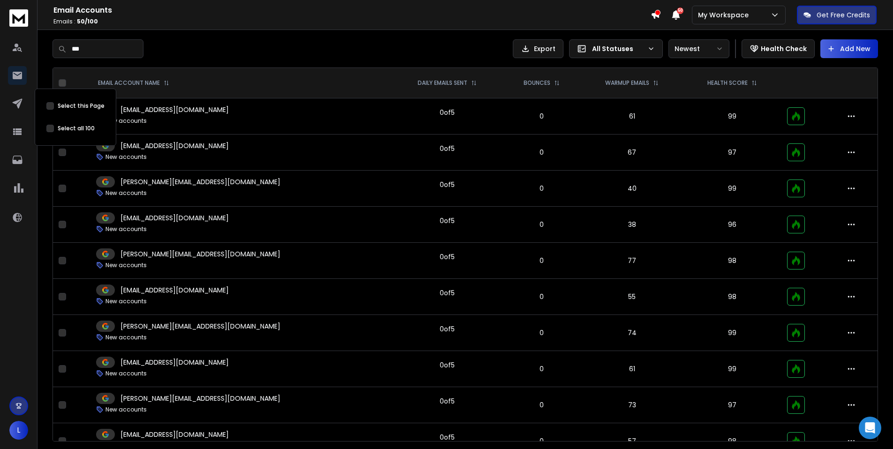
click at [64, 82] on button "Select this Page" at bounding box center [62, 82] width 7 height 7
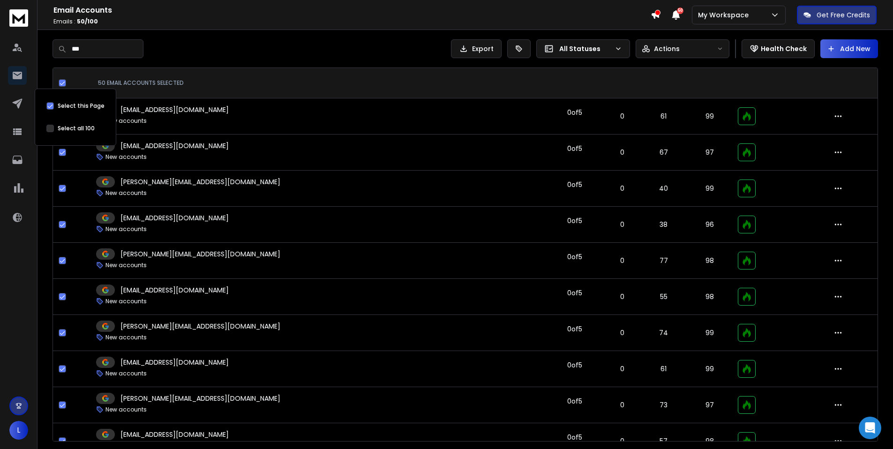
click at [73, 129] on label "Select all 100" at bounding box center [76, 128] width 37 height 7
click at [52, 129] on button "Select this Page" at bounding box center [49, 128] width 7 height 7
click at [685, 52] on div "Actions" at bounding box center [677, 48] width 71 height 9
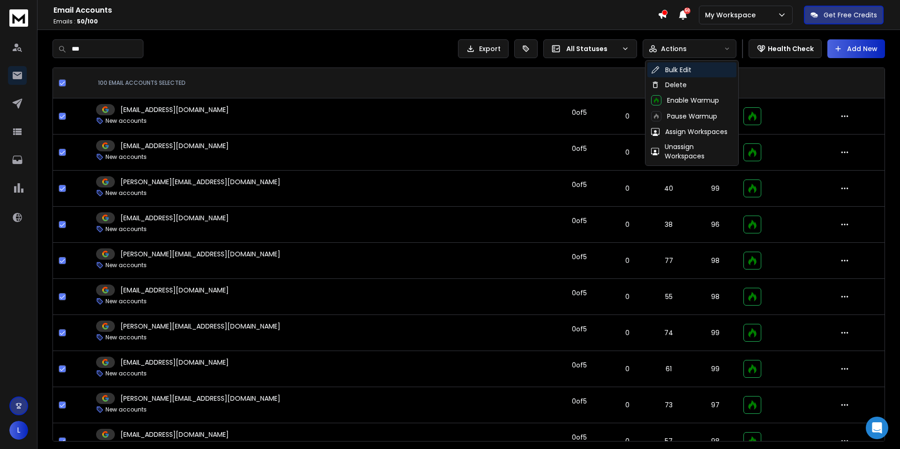
click at [688, 69] on div "Bulk Edit" at bounding box center [671, 69] width 40 height 9
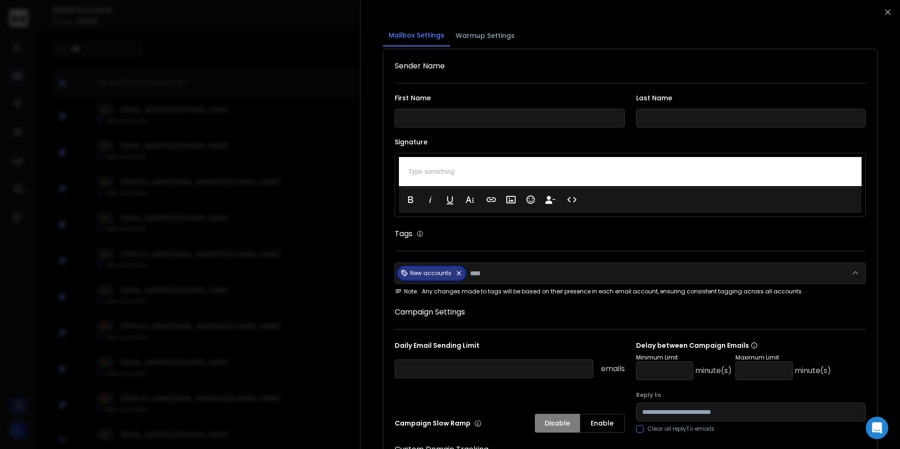
click at [493, 113] on input "text" at bounding box center [510, 118] width 230 height 19
type input "***"
click at [715, 114] on input "text" at bounding box center [751, 118] width 230 height 19
type input "******"
click at [554, 172] on div at bounding box center [630, 171] width 444 height 10
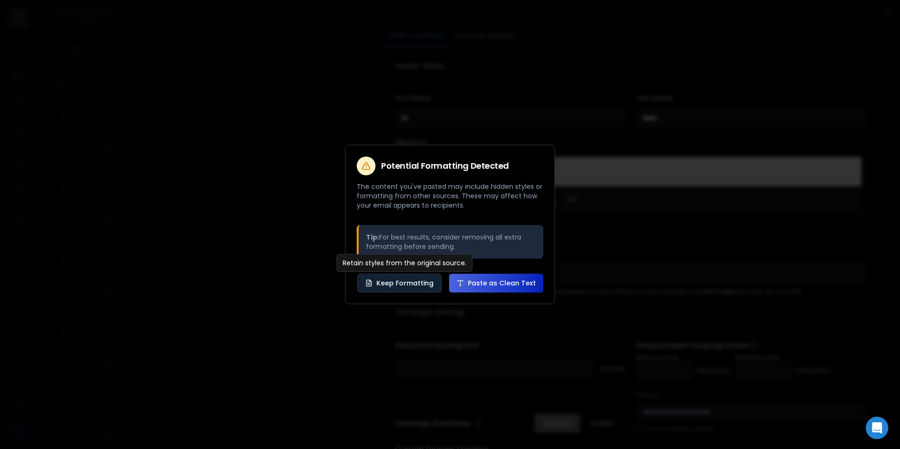
click at [409, 287] on button "Keep Formatting" at bounding box center [399, 283] width 84 height 19
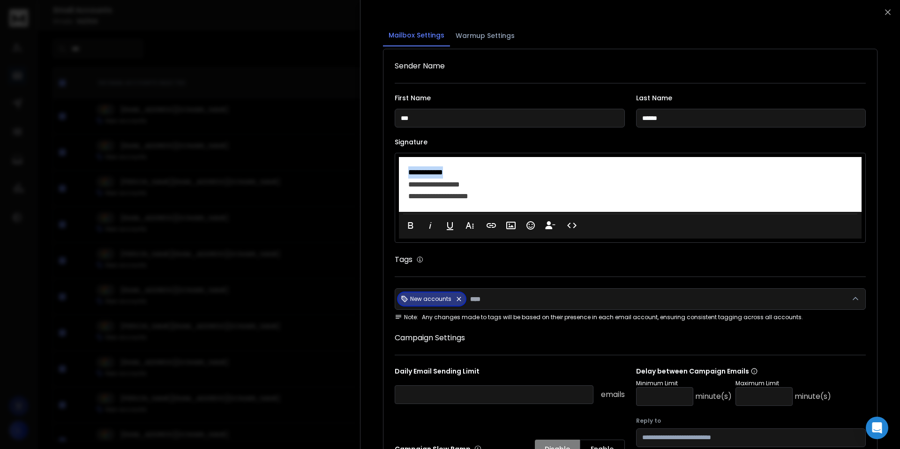
drag, startPoint x: 458, startPoint y: 172, endPoint x: 409, endPoint y: 171, distance: 49.2
click at [409, 171] on div "**********" at bounding box center [628, 172] width 441 height 12
drag, startPoint x: 433, startPoint y: 183, endPoint x: 409, endPoint y: 183, distance: 23.9
click at [409, 183] on div "**********" at bounding box center [628, 185] width 441 height 12
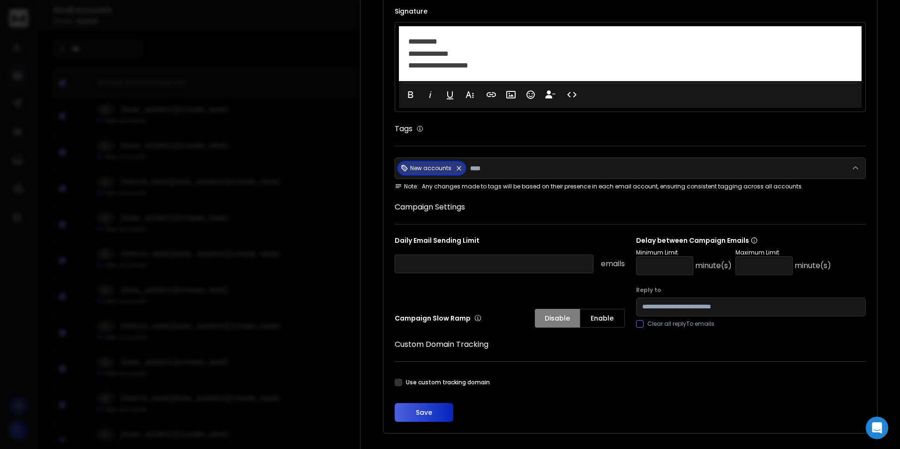
scroll to position [142, 0]
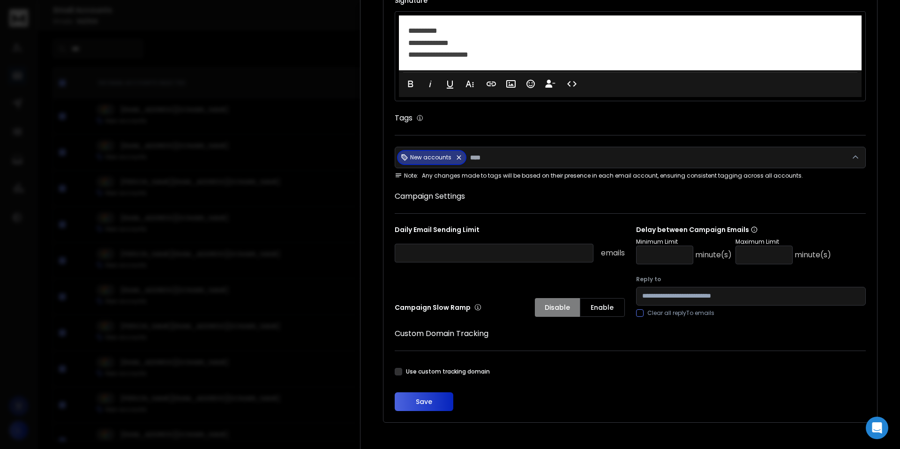
click at [434, 400] on button "Save" at bounding box center [424, 401] width 59 height 19
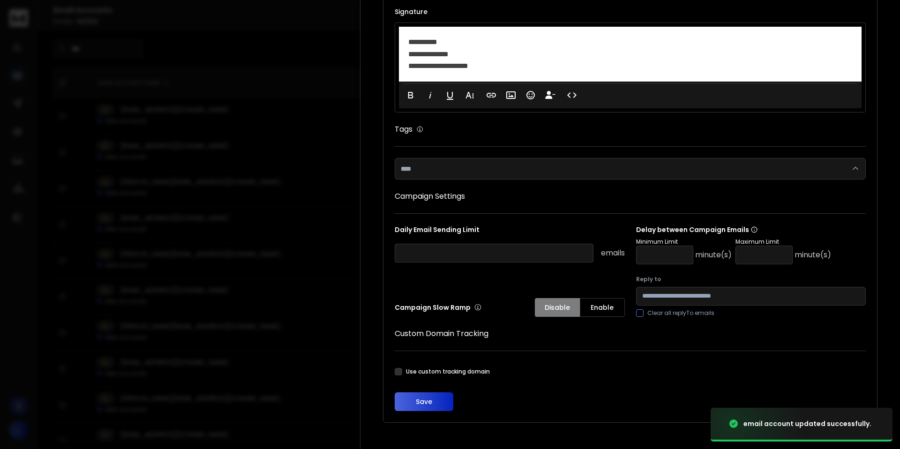
scroll to position [130, 0]
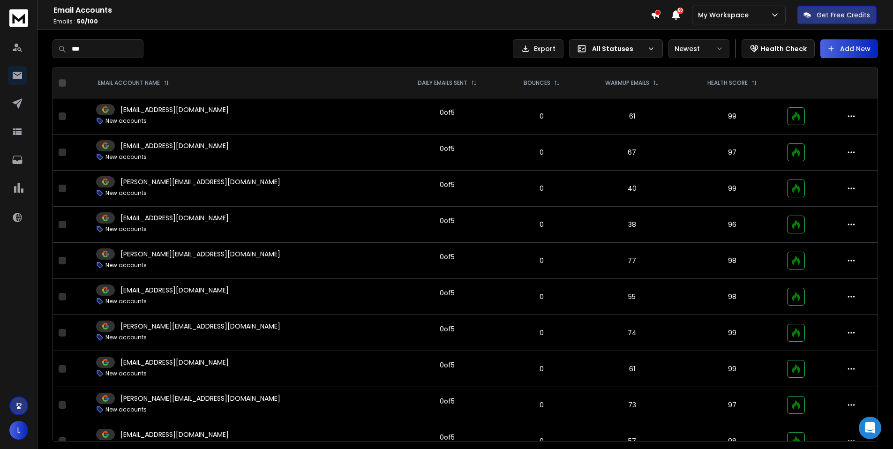
drag, startPoint x: 84, startPoint y: 49, endPoint x: 50, endPoint y: 43, distance: 34.8
click at [50, 44] on div "*** Export All Statuses Newest Health Check Add New *** EMAIL ACCOUNT NAME DAIL…" at bounding box center [464, 240] width 855 height 421
type input "******"
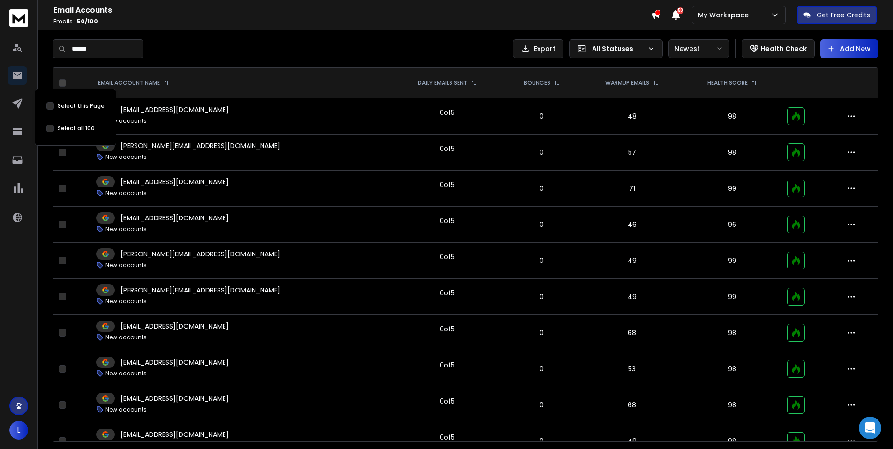
click at [61, 131] on label "Select all 100" at bounding box center [76, 128] width 37 height 7
click at [71, 129] on label "Select all 100" at bounding box center [76, 128] width 37 height 7
click at [48, 127] on button "Select this Page" at bounding box center [49, 128] width 7 height 7
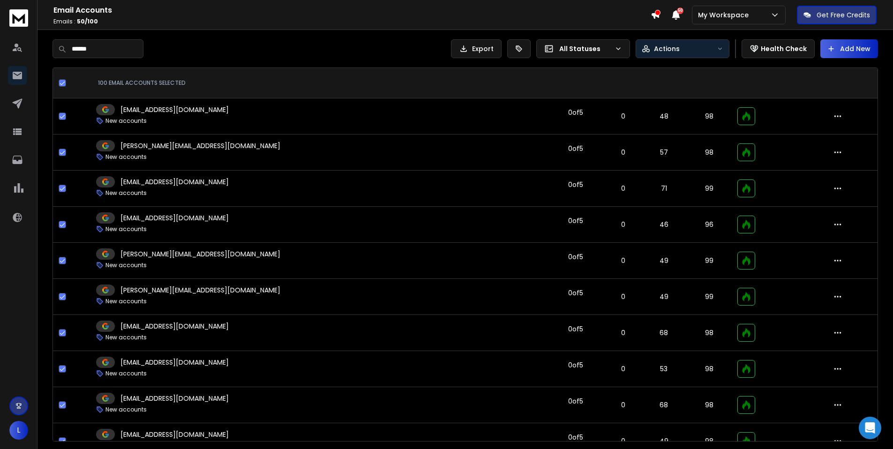
click at [645, 49] on icon "button" at bounding box center [644, 50] width 3 height 3
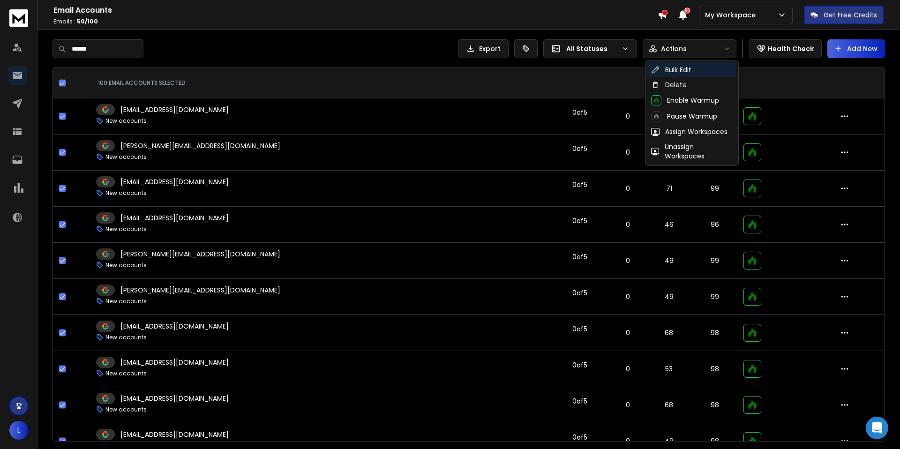
click at [669, 73] on div "Bulk Edit" at bounding box center [671, 69] width 40 height 9
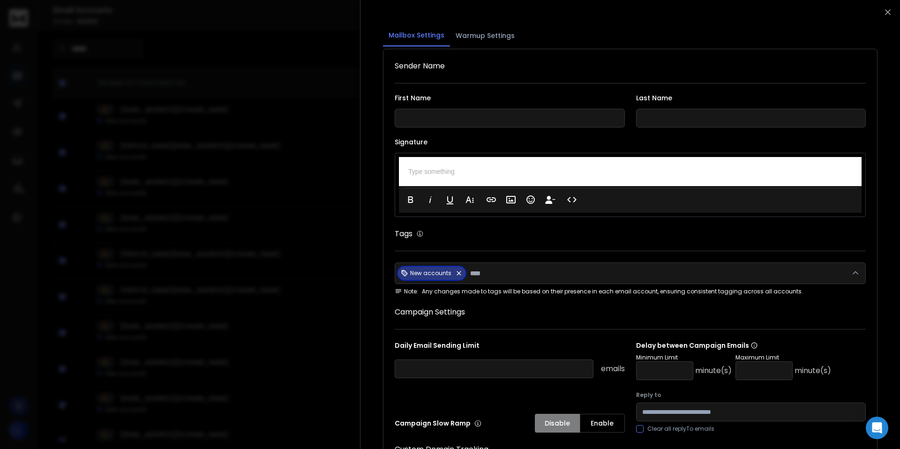
click at [430, 119] on input "text" at bounding box center [510, 118] width 230 height 19
type input "******"
click at [706, 112] on input "text" at bounding box center [751, 118] width 230 height 19
paste input "********"
type input "********"
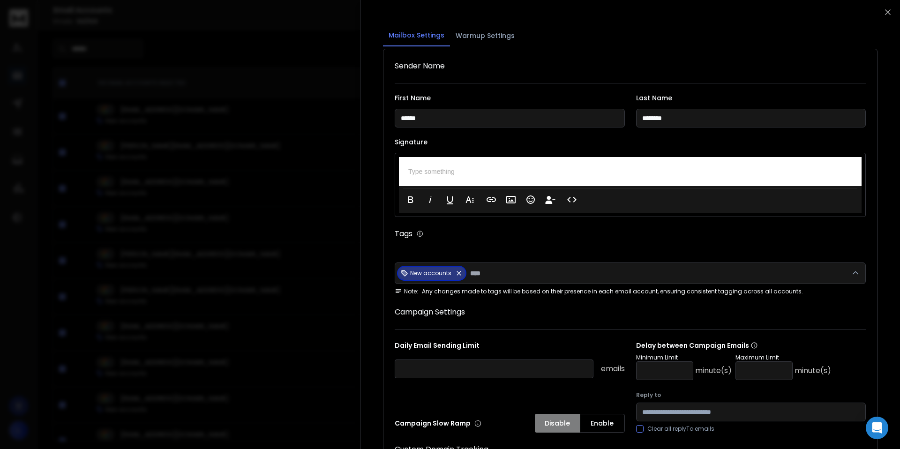
click at [560, 161] on div at bounding box center [630, 171] width 463 height 29
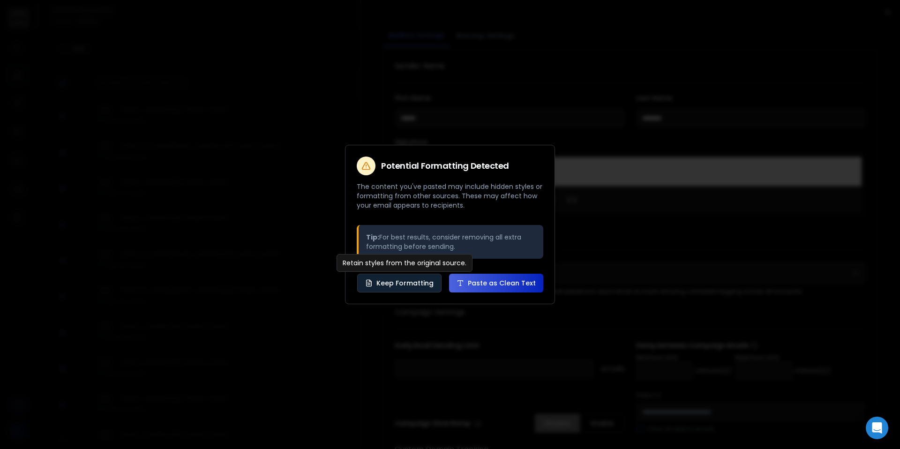
click at [427, 287] on button "Keep Formatting" at bounding box center [399, 283] width 84 height 19
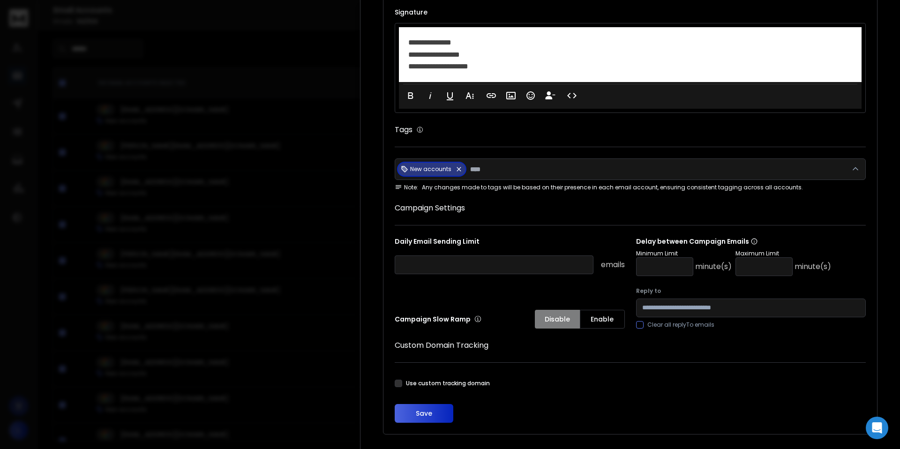
scroll to position [142, 0]
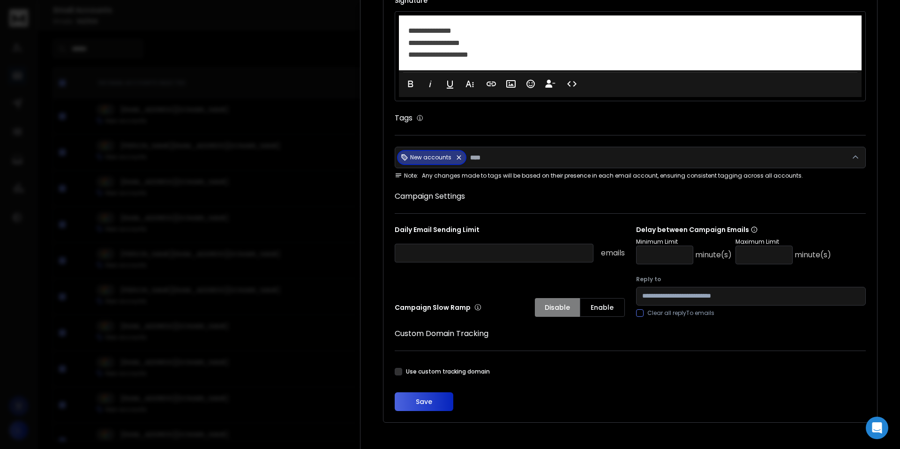
click at [428, 396] on button "Save" at bounding box center [424, 401] width 59 height 19
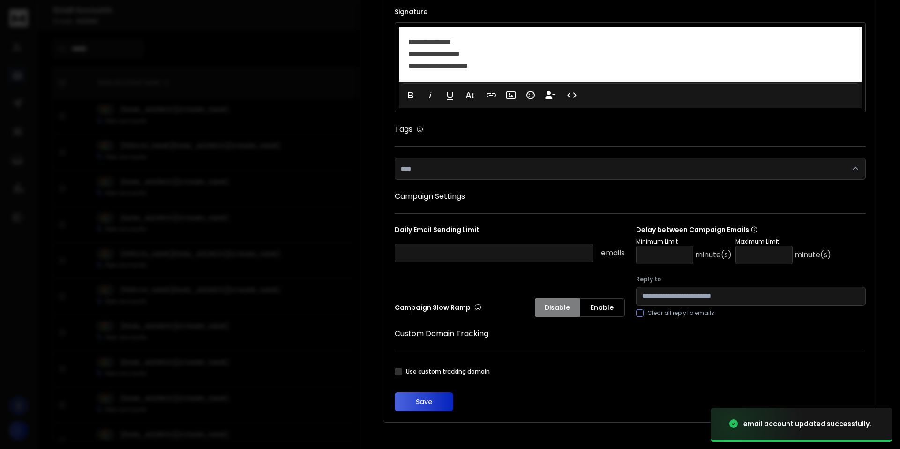
scroll to position [130, 0]
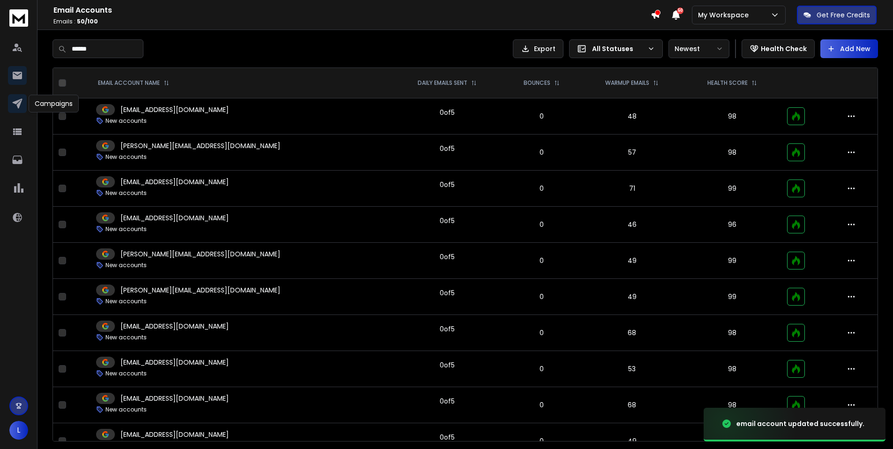
click at [18, 94] on link at bounding box center [17, 103] width 19 height 19
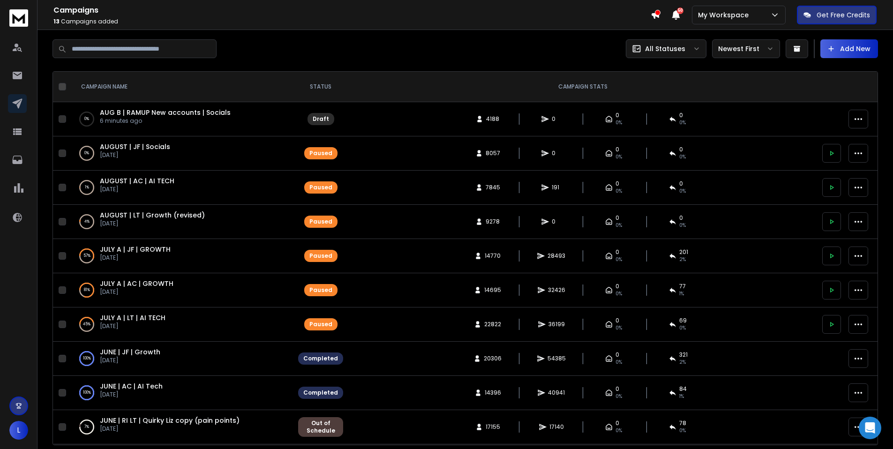
click at [177, 113] on span "AUG B | RAMUP New accounts | Socials" at bounding box center [165, 112] width 131 height 9
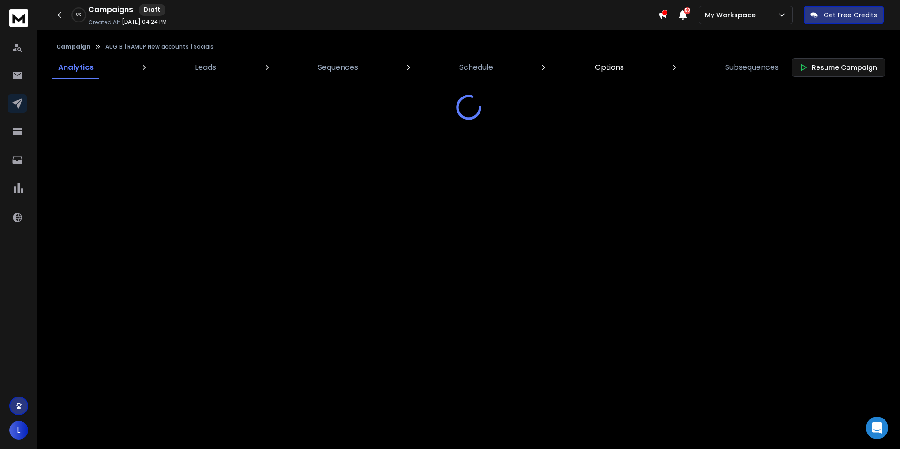
click at [618, 68] on p "Options" at bounding box center [609, 67] width 29 height 11
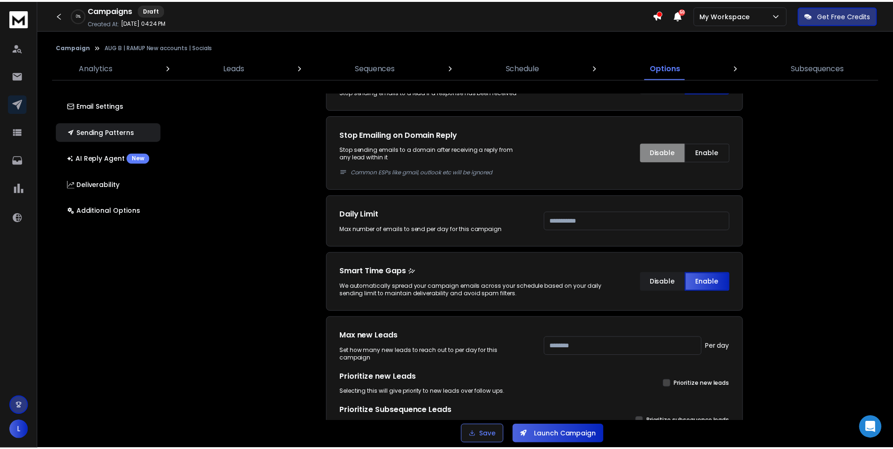
scroll to position [355, 0]
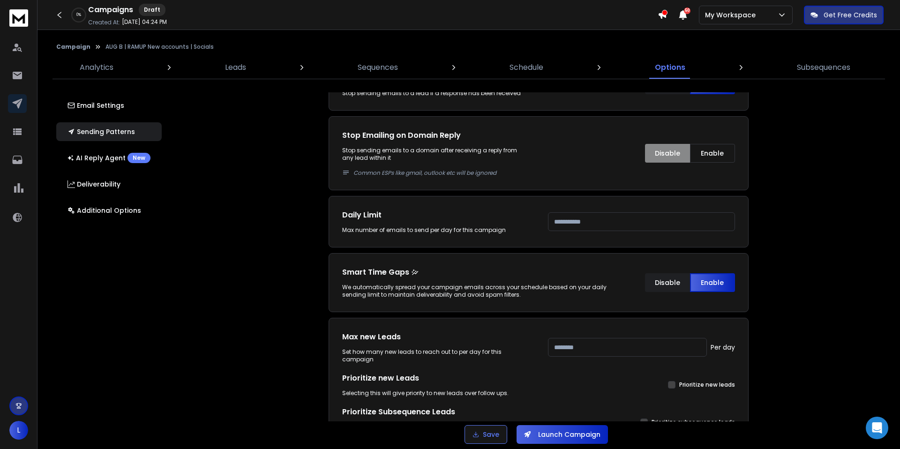
drag, startPoint x: 598, startPoint y: 227, endPoint x: 536, endPoint y: 217, distance: 63.0
click at [536, 217] on div "Daily Limit Max number of emails to send per day for this campaign ***" at bounding box center [538, 222] width 393 height 24
type input "****"
click at [496, 436] on button "Save" at bounding box center [485, 434] width 43 height 19
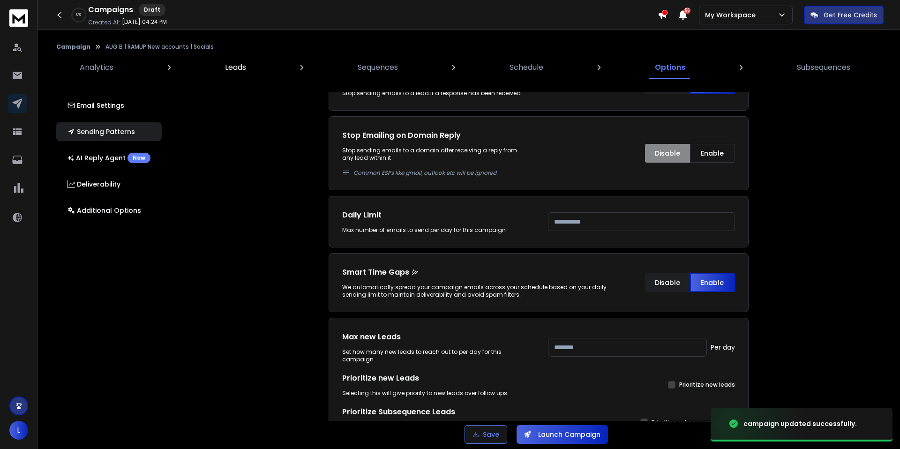
click at [250, 67] on link "Leads" at bounding box center [235, 67] width 32 height 22
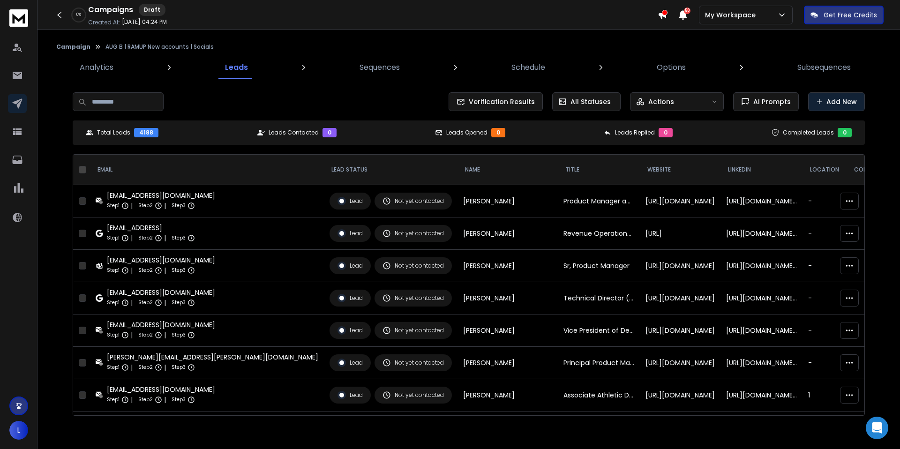
click at [821, 101] on icon at bounding box center [819, 101] width 5 height 0
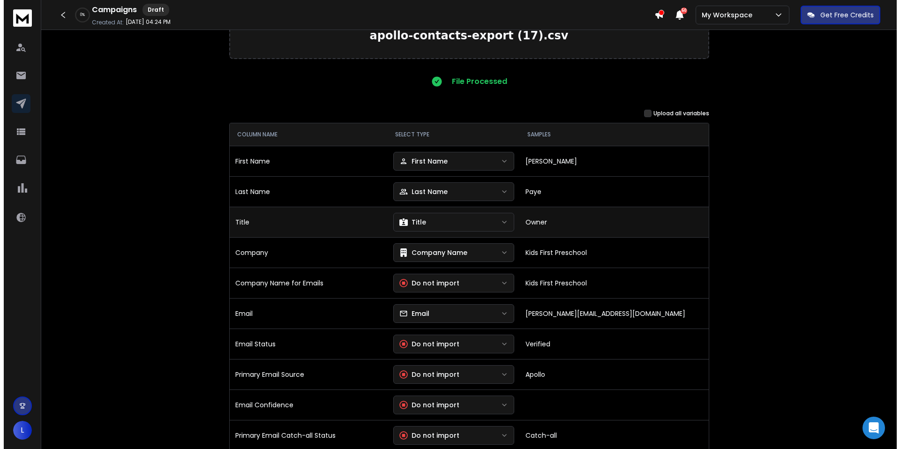
scroll to position [107, 0]
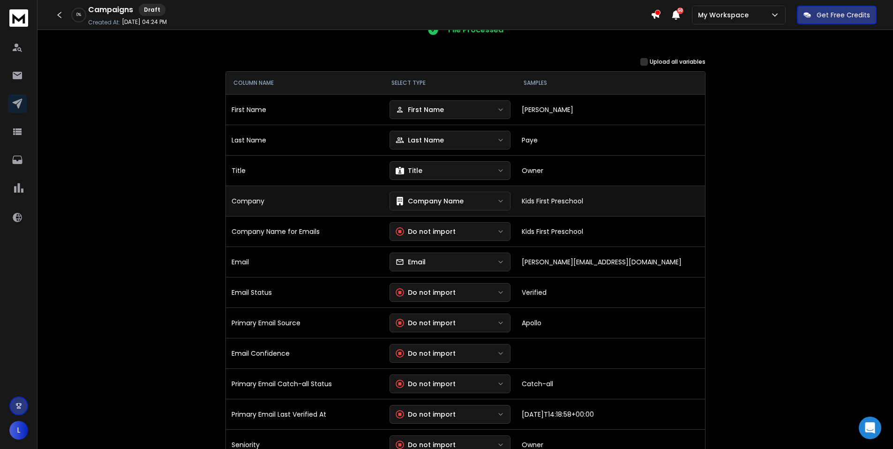
click at [430, 202] on div "Company Name" at bounding box center [430, 200] width 68 height 9
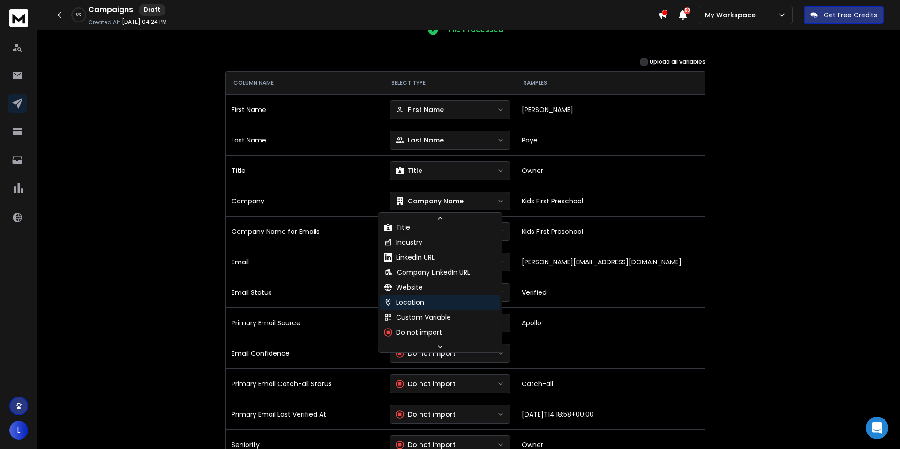
scroll to position [85, 0]
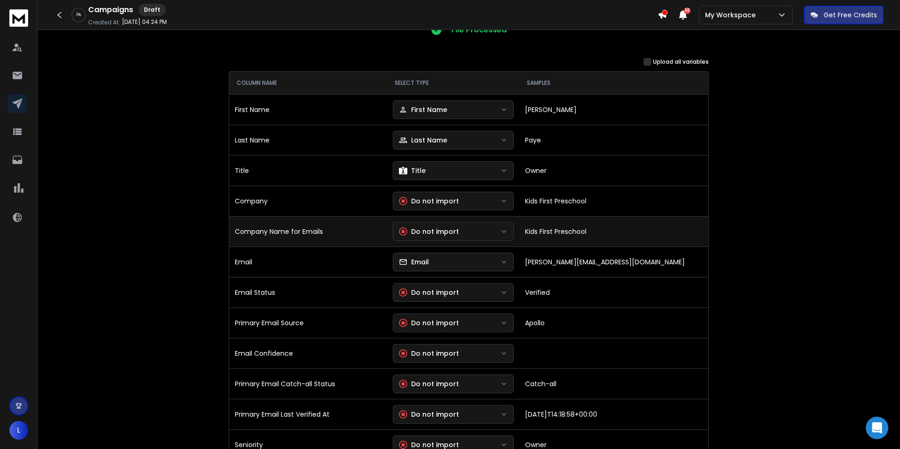
click at [422, 231] on div "Do not import" at bounding box center [429, 231] width 60 height 9
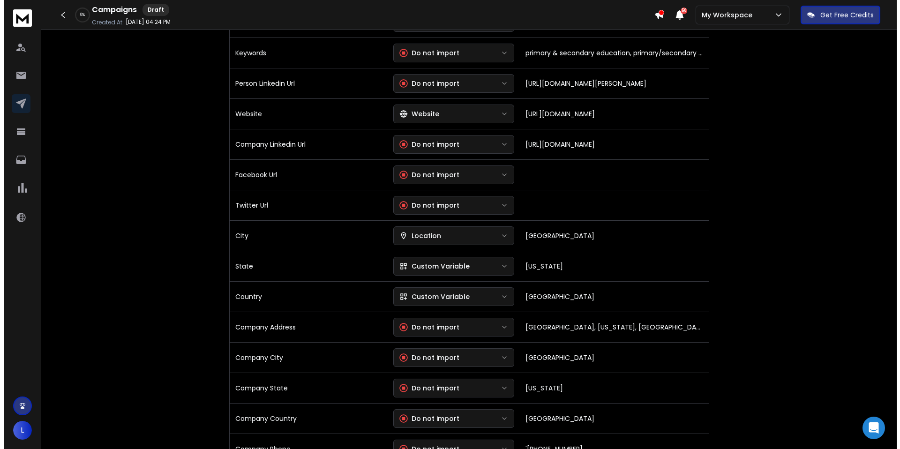
scroll to position [1848, 0]
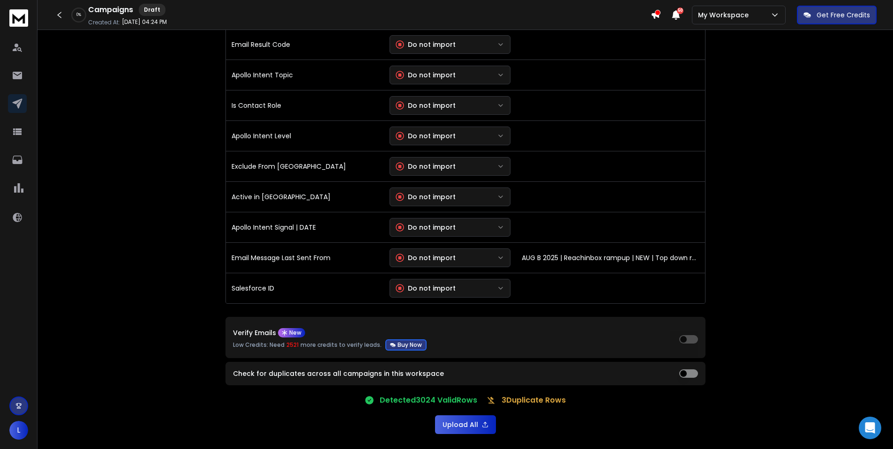
click at [445, 428] on button "Upload All" at bounding box center [465, 424] width 61 height 19
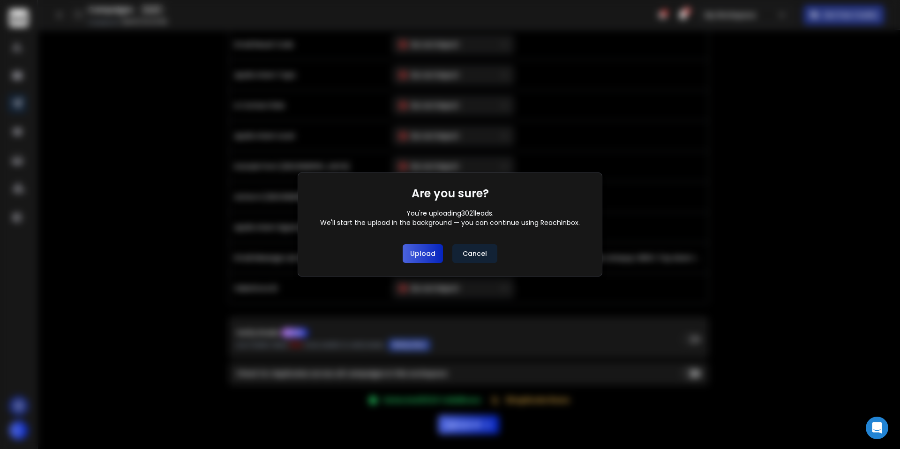
click at [424, 251] on button "Upload" at bounding box center [423, 253] width 40 height 19
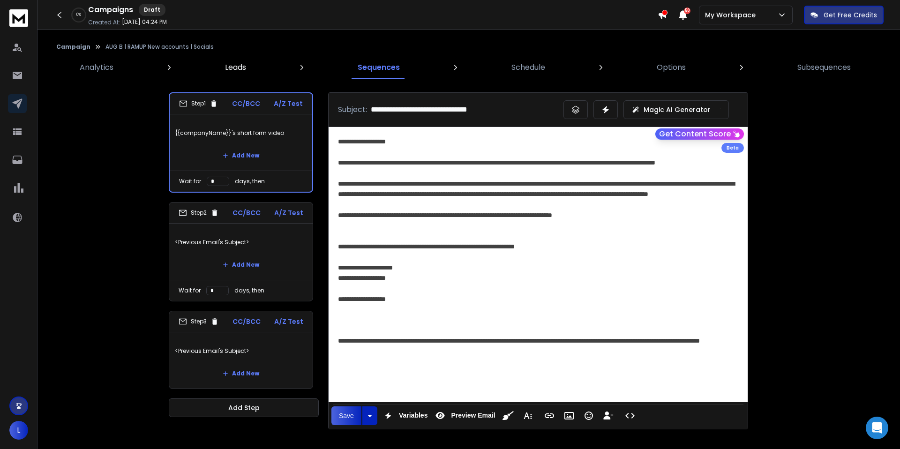
click at [217, 72] on div "Analytics Leads Sequences Schedule Options Subsequences" at bounding box center [464, 67] width 825 height 22
click at [227, 67] on p "Leads" at bounding box center [235, 67] width 21 height 11
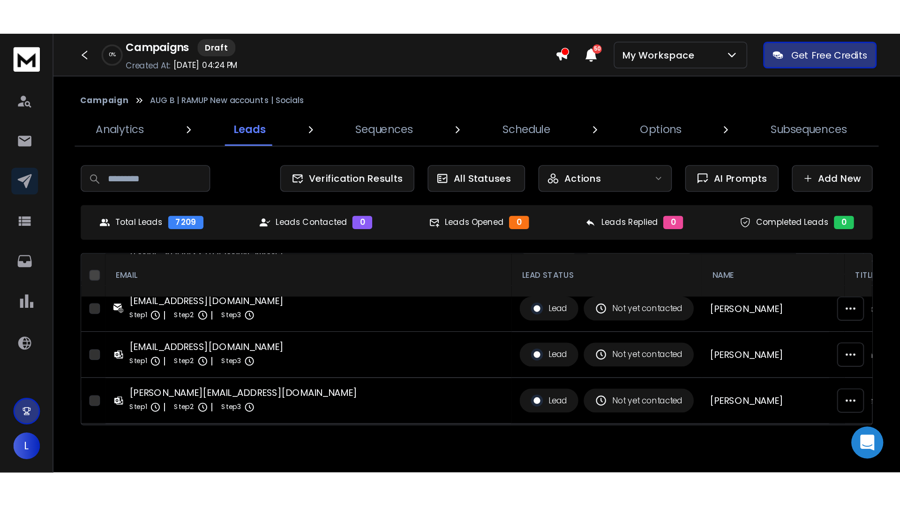
scroll to position [2832, 0]
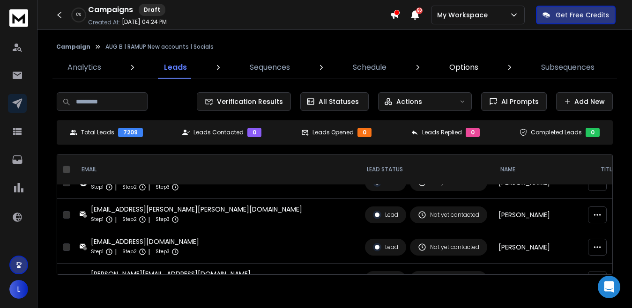
click at [480, 66] on link "Options" at bounding box center [464, 67] width 40 height 22
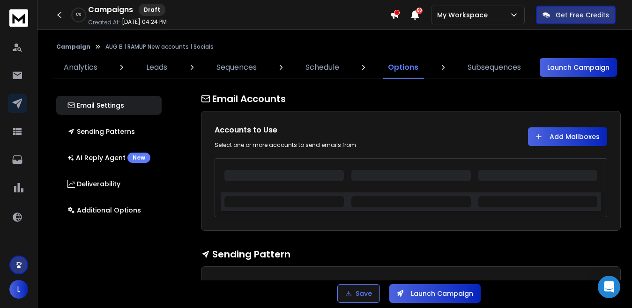
click at [567, 69] on button "Launch Campaign" at bounding box center [578, 67] width 77 height 19
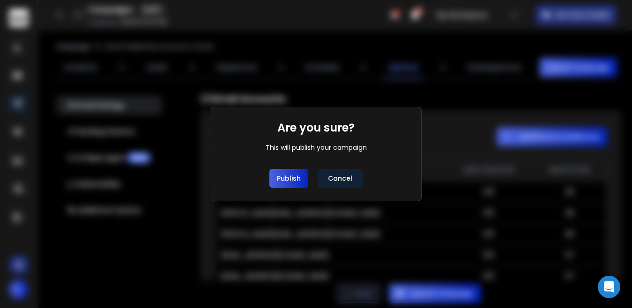
click at [303, 180] on button "Publish" at bounding box center [289, 178] width 39 height 19
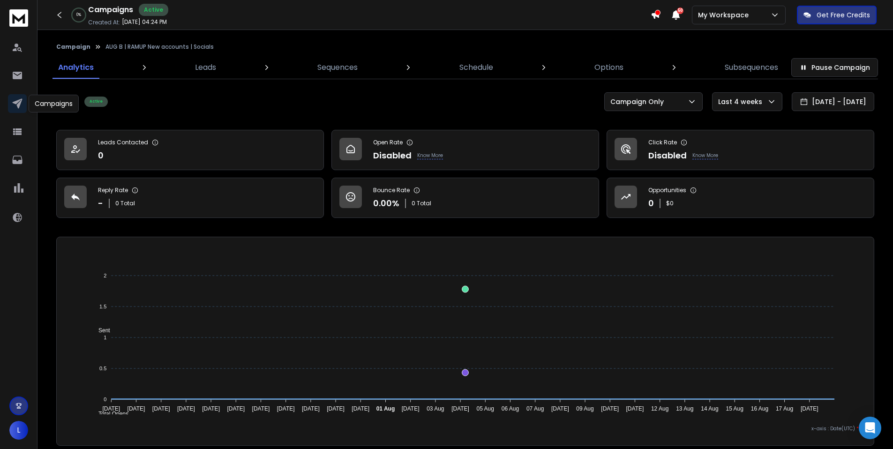
click at [18, 106] on icon at bounding box center [17, 103] width 10 height 10
